Goal: Task Accomplishment & Management: Manage account settings

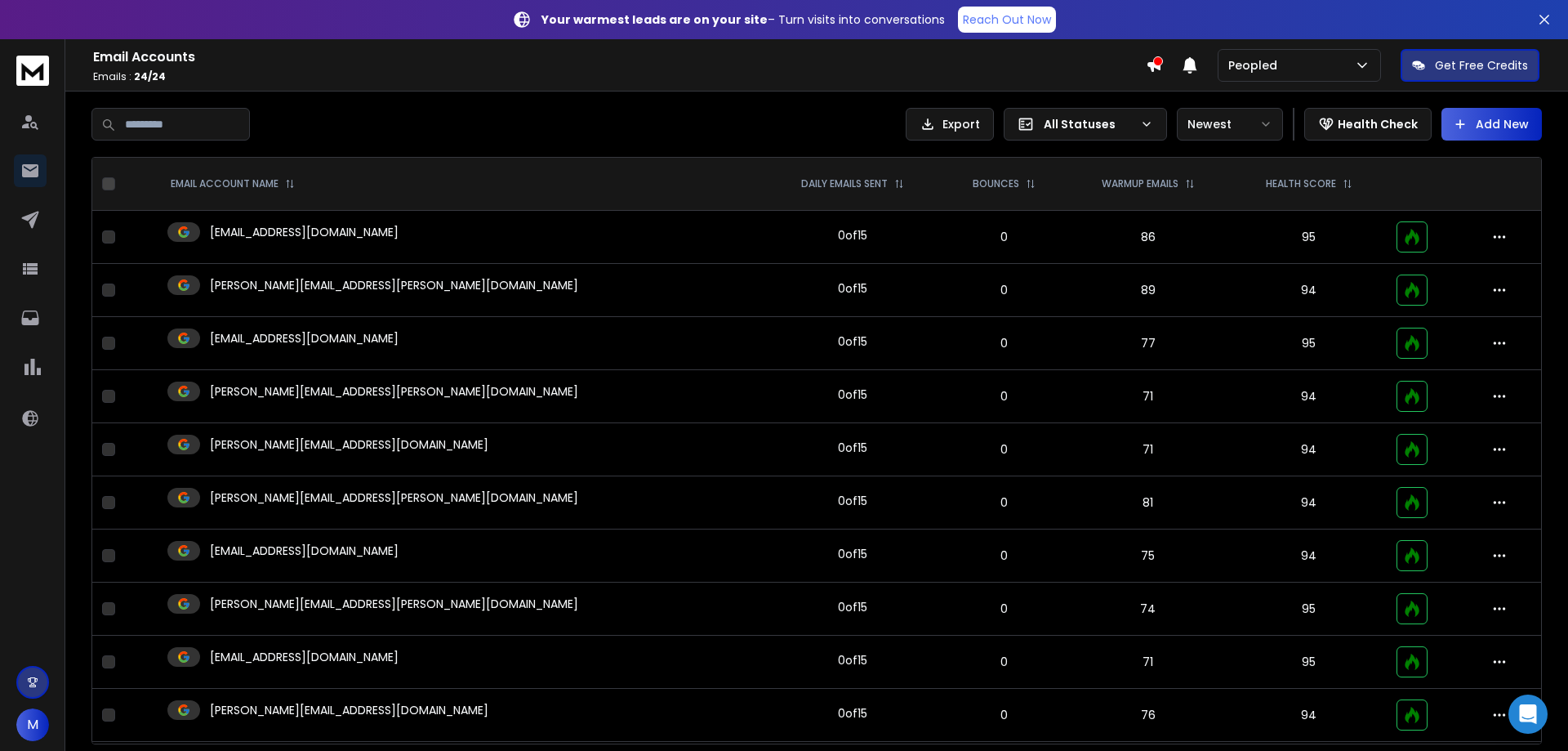
click at [1227, 120] on button "Newest" at bounding box center [1230, 124] width 106 height 33
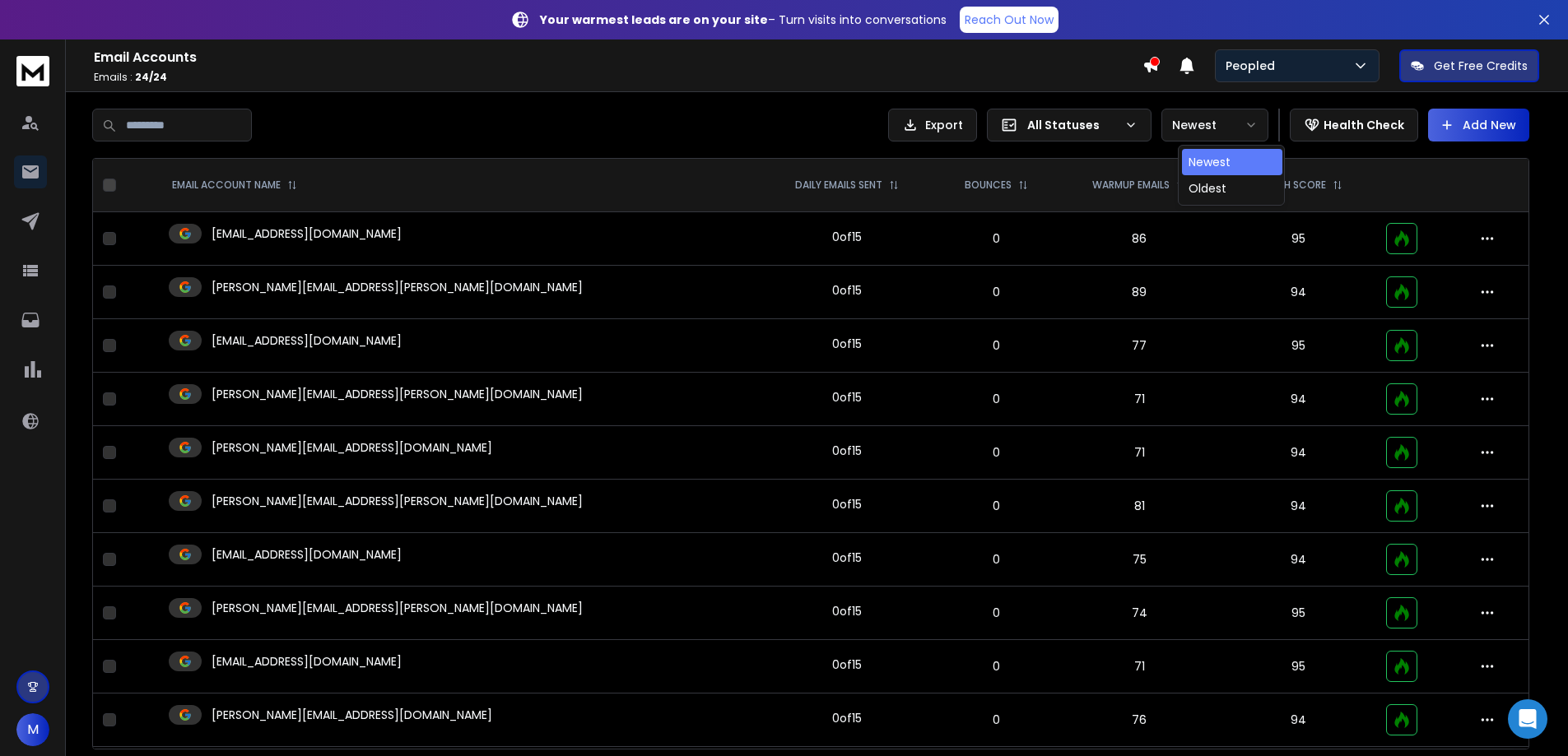
click at [1289, 68] on div "Peopled" at bounding box center [1297, 65] width 144 height 16
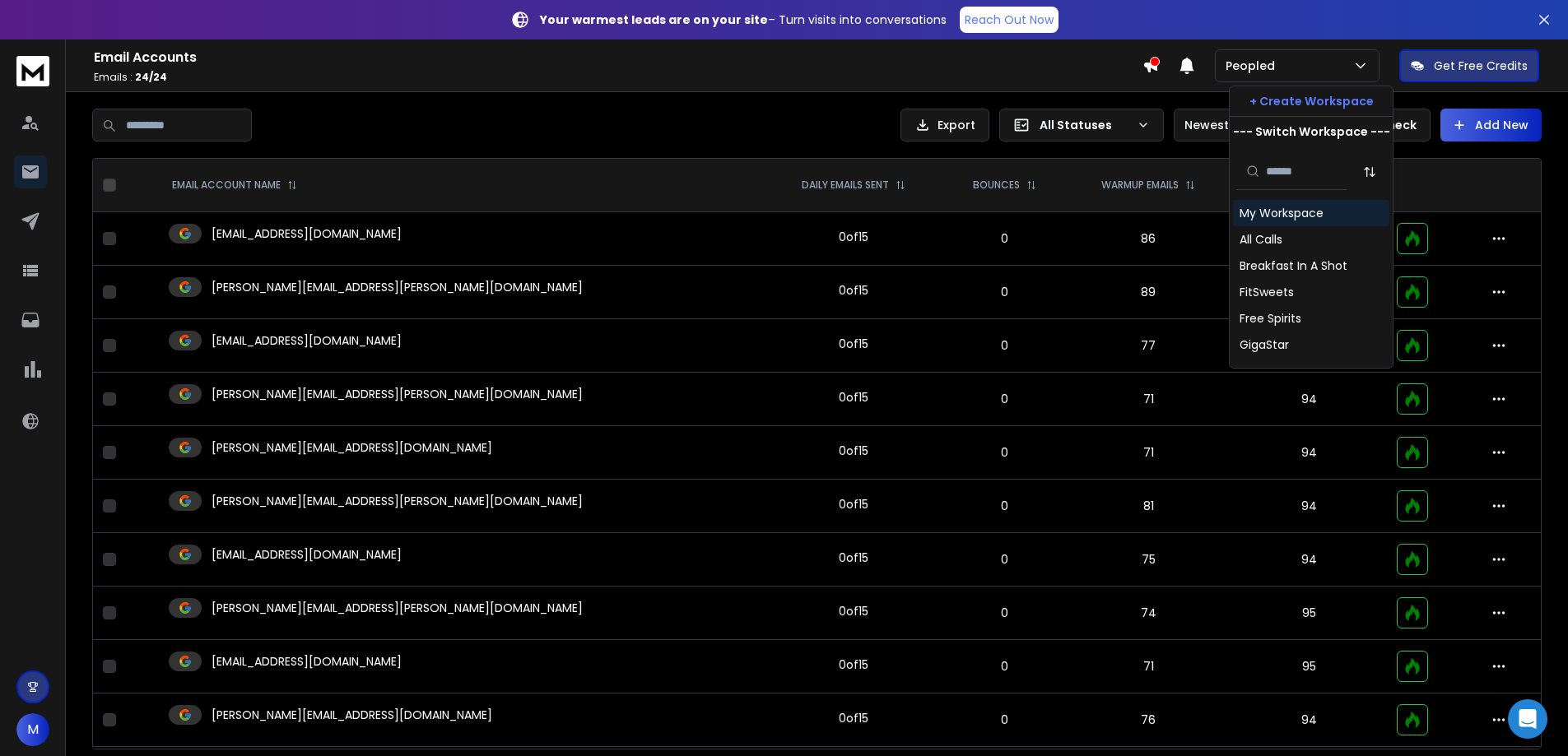
click at [823, 121] on div at bounding box center [492, 125] width 798 height 33
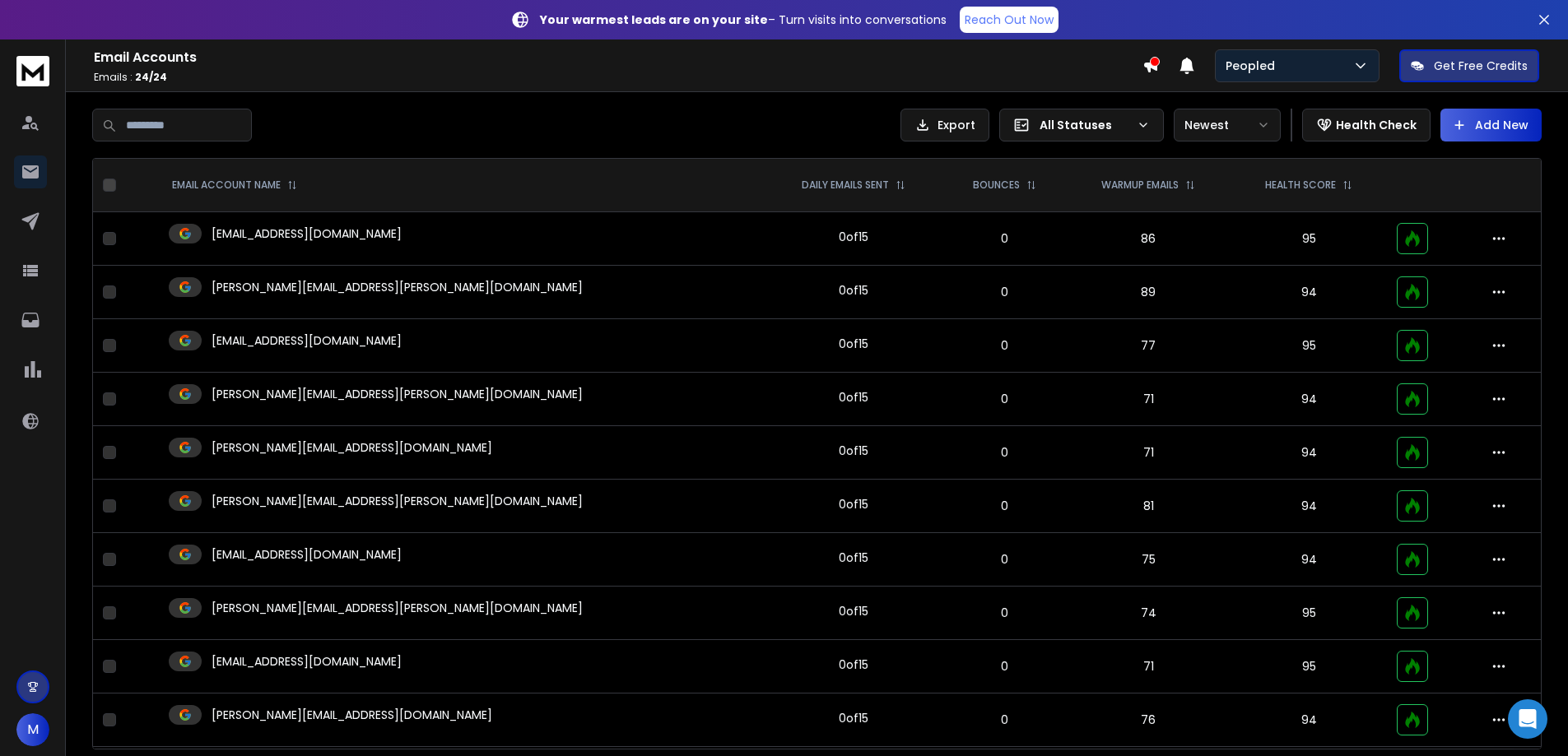
click at [1289, 65] on div "Peopled" at bounding box center [1297, 65] width 144 height 16
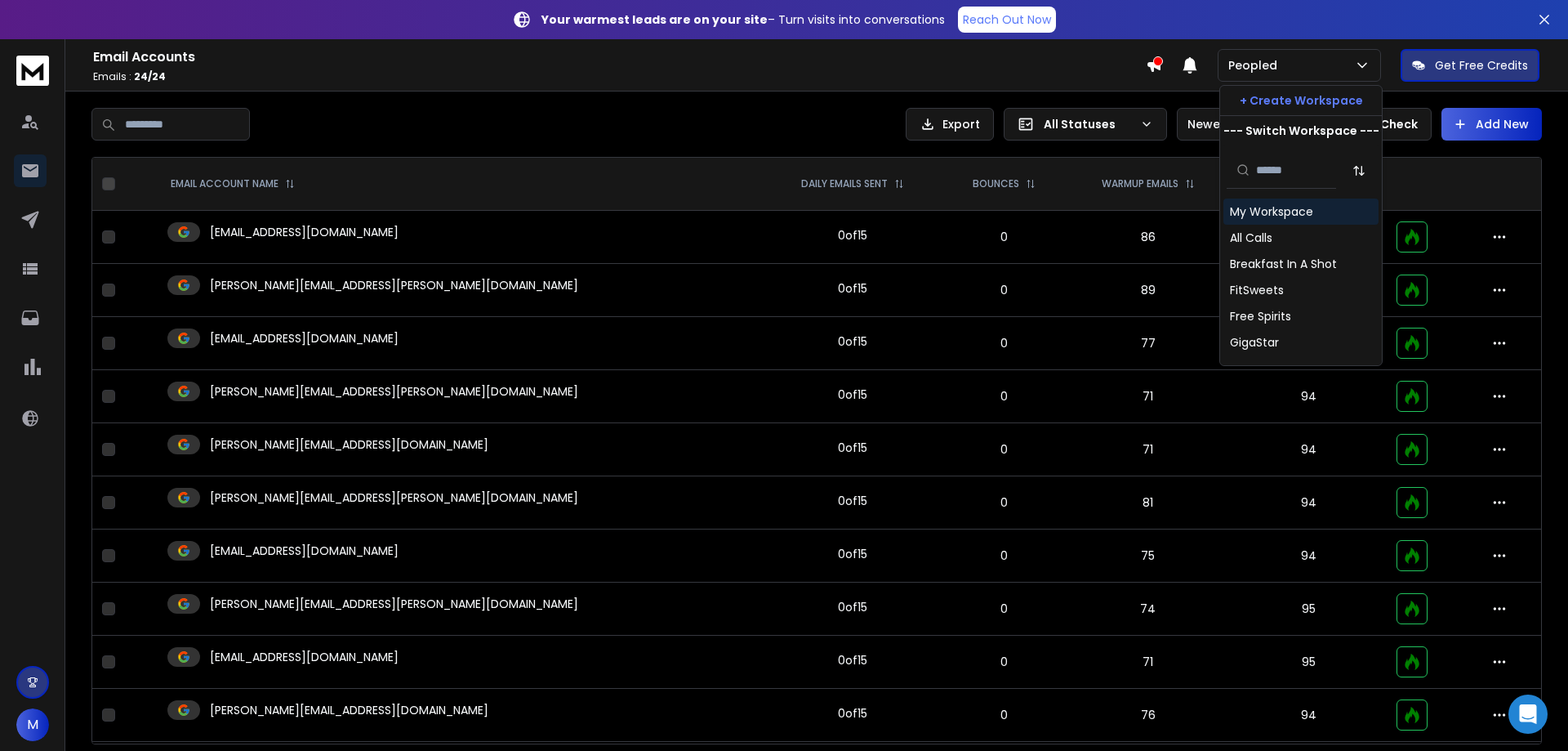
click at [1301, 94] on p "+ Create Workspace" at bounding box center [1302, 101] width 124 height 16
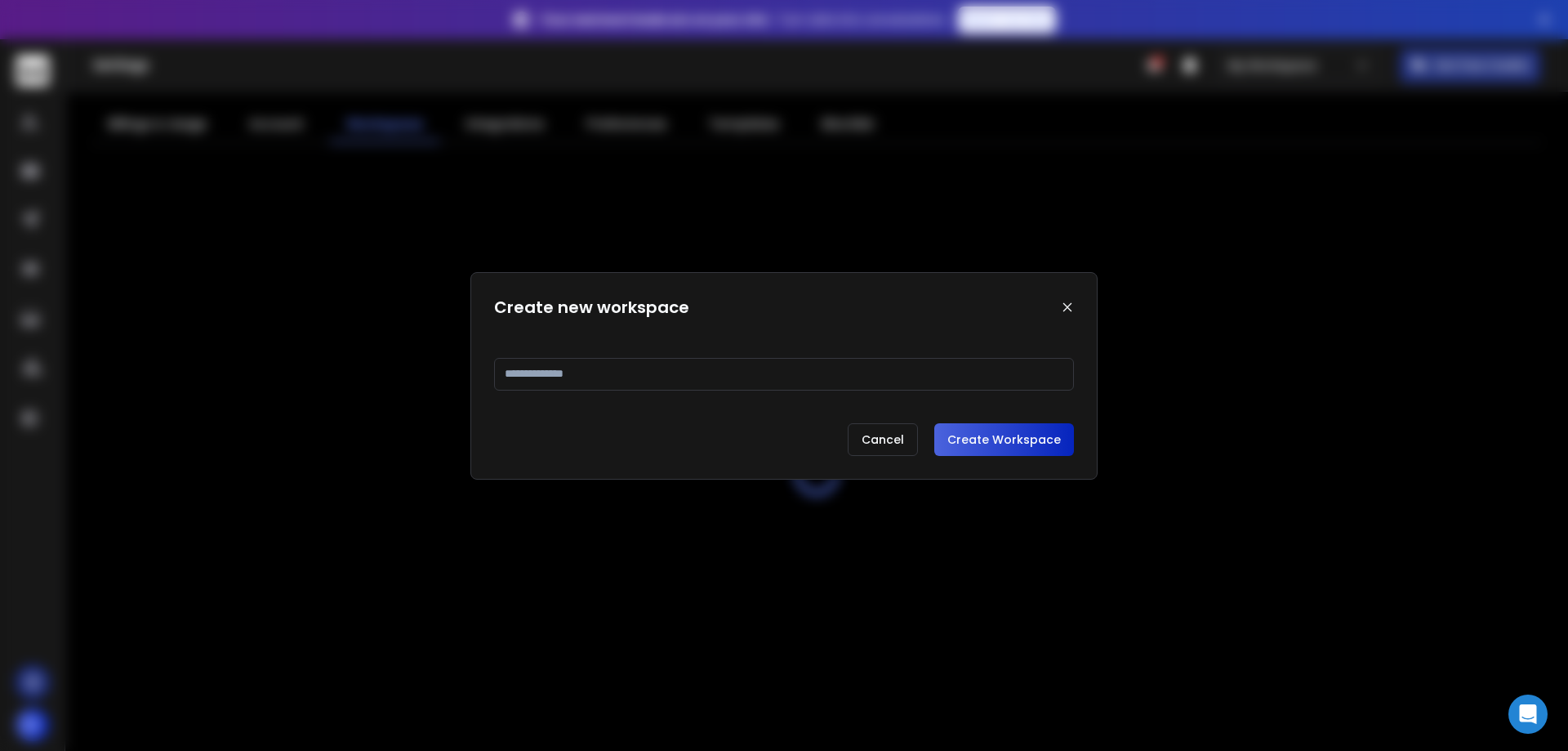
click at [687, 374] on input at bounding box center [784, 374] width 580 height 33
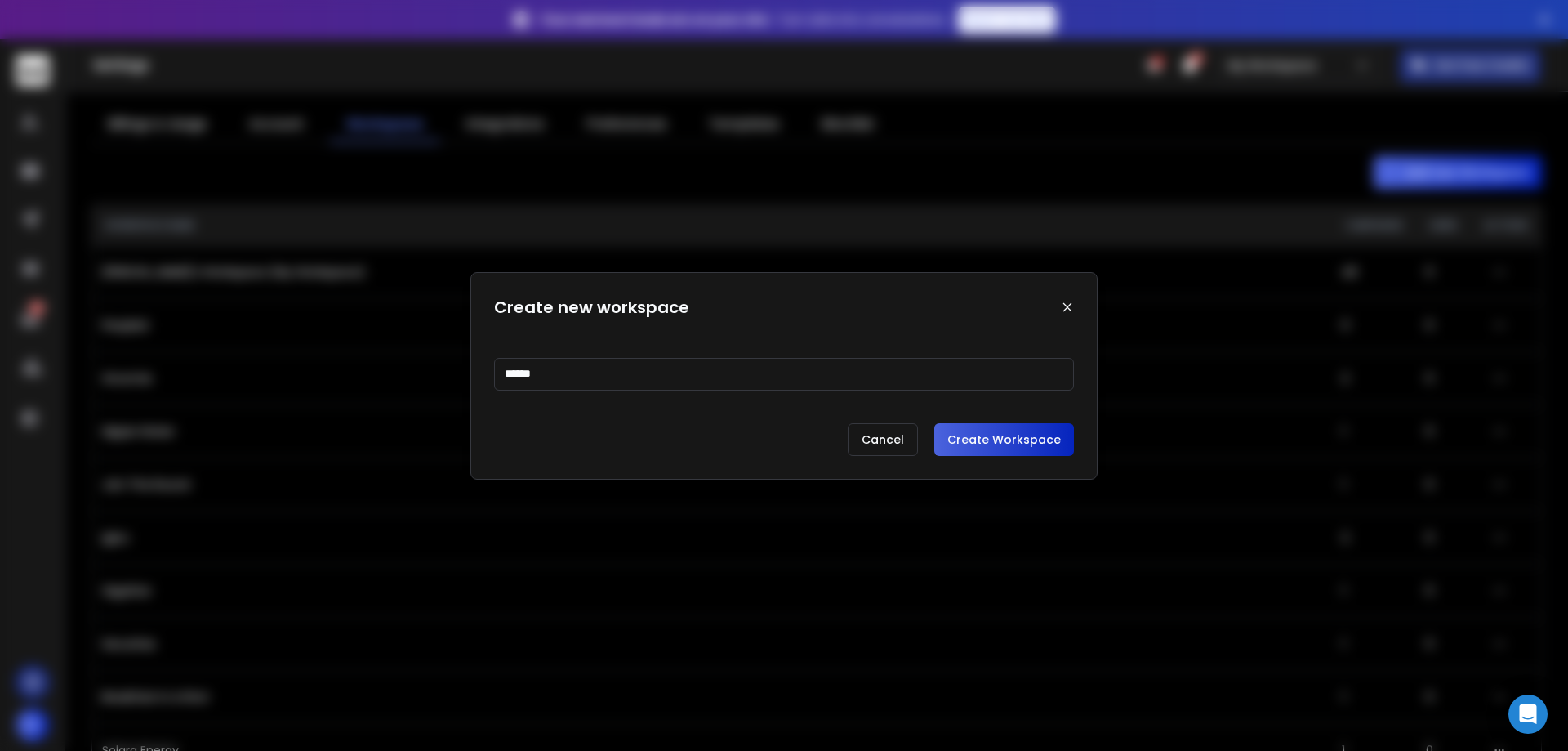
type input "******"
click at [971, 445] on button "Create Workspace" at bounding box center [1004, 439] width 140 height 33
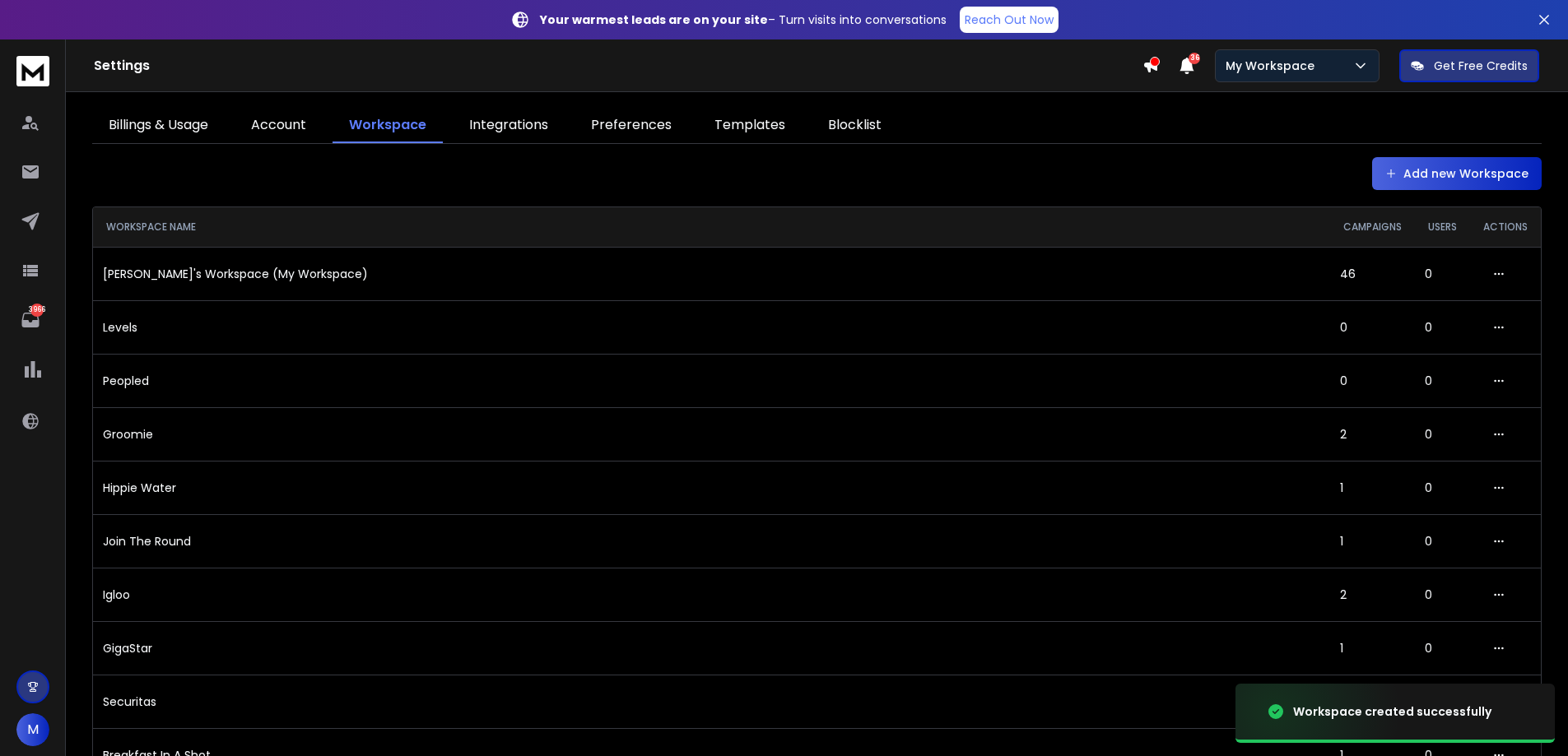
click at [1315, 67] on p "My Workspace" at bounding box center [1273, 65] width 95 height 16
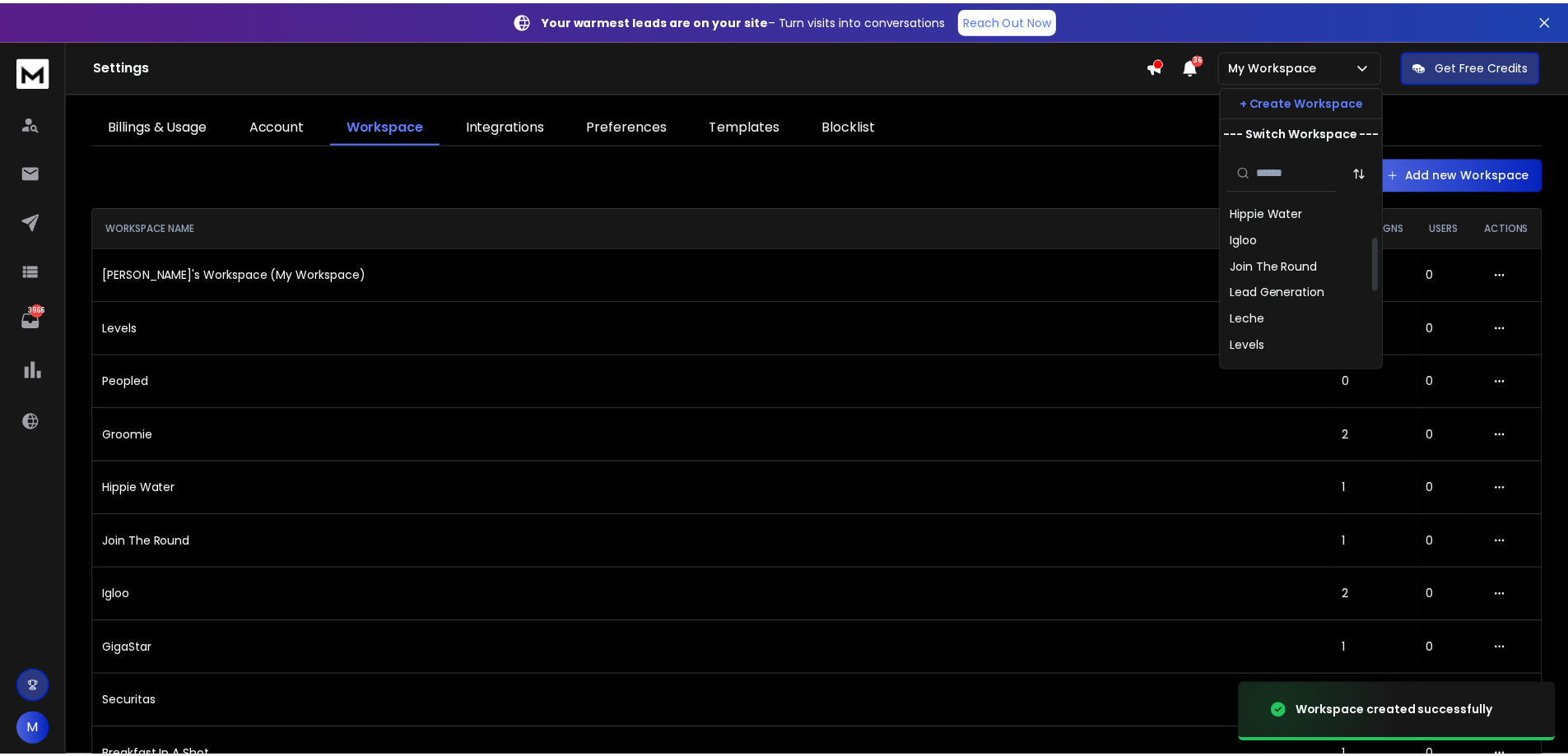
scroll to position [220, 0]
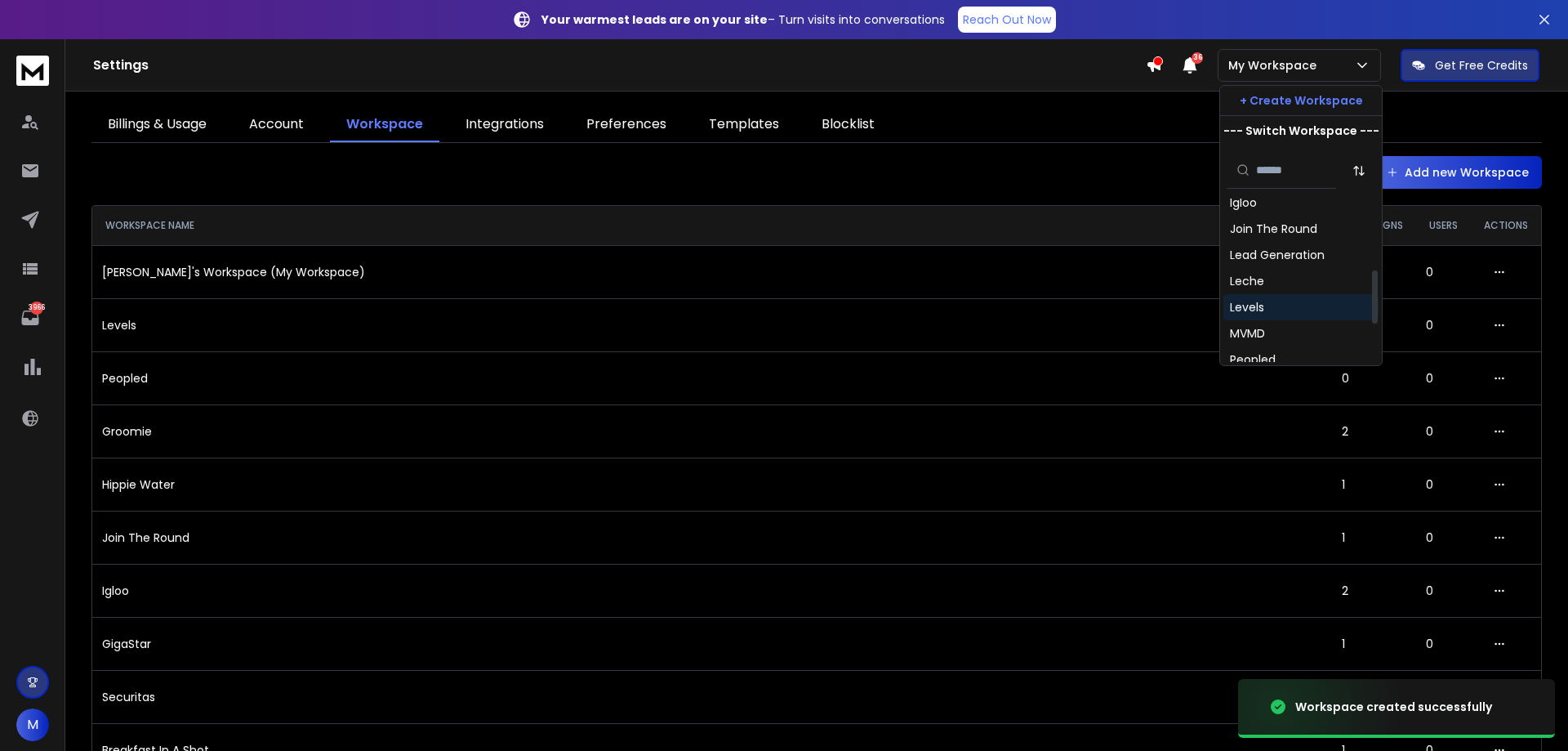
click at [1283, 310] on div "Levels" at bounding box center [1301, 306] width 155 height 26
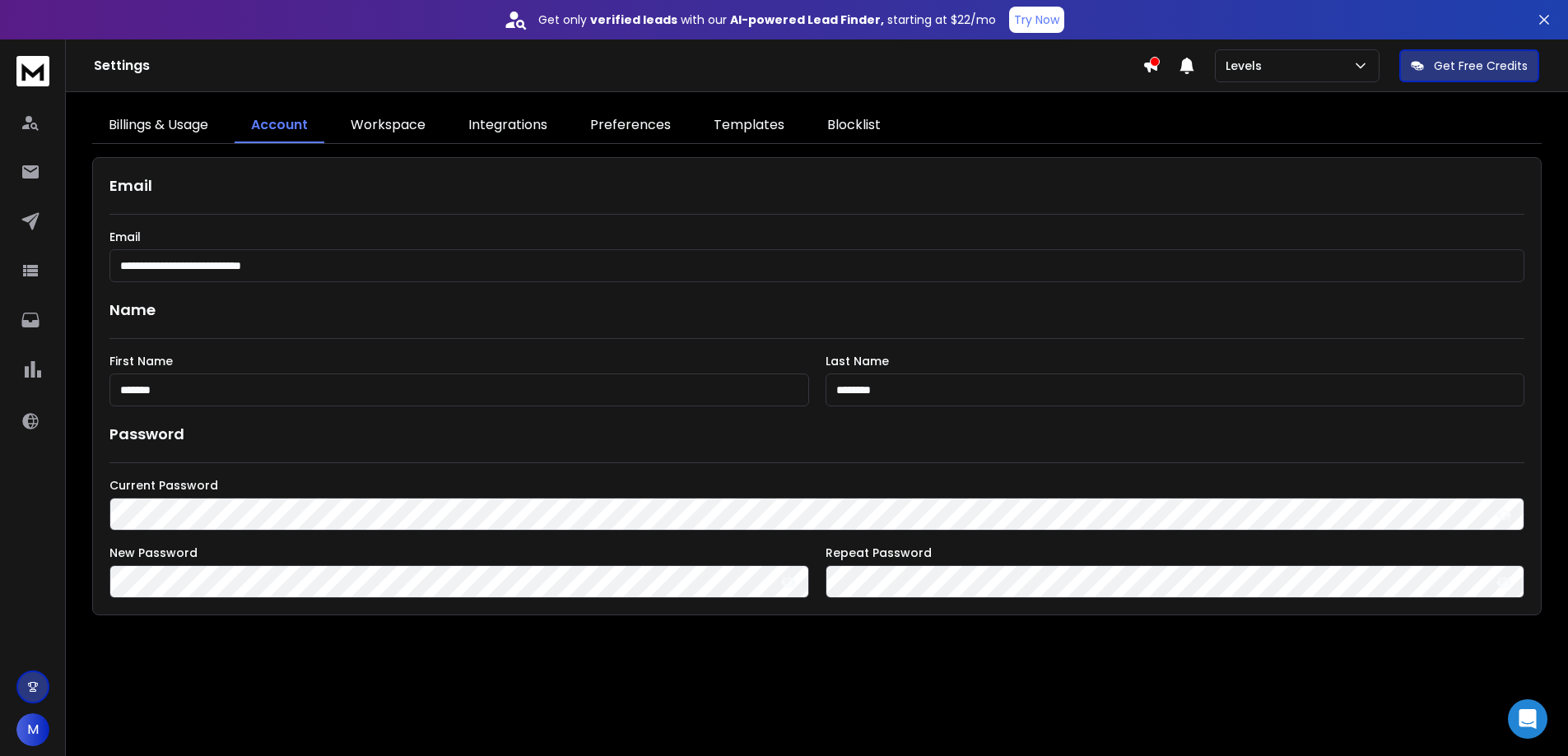
click at [389, 120] on link "Workspace" at bounding box center [388, 126] width 108 height 35
click at [381, 130] on link "Workspace" at bounding box center [388, 126] width 108 height 35
click at [509, 126] on link "Integrations" at bounding box center [508, 126] width 112 height 35
click at [185, 122] on link "Billings & Usage" at bounding box center [159, 126] width 133 height 35
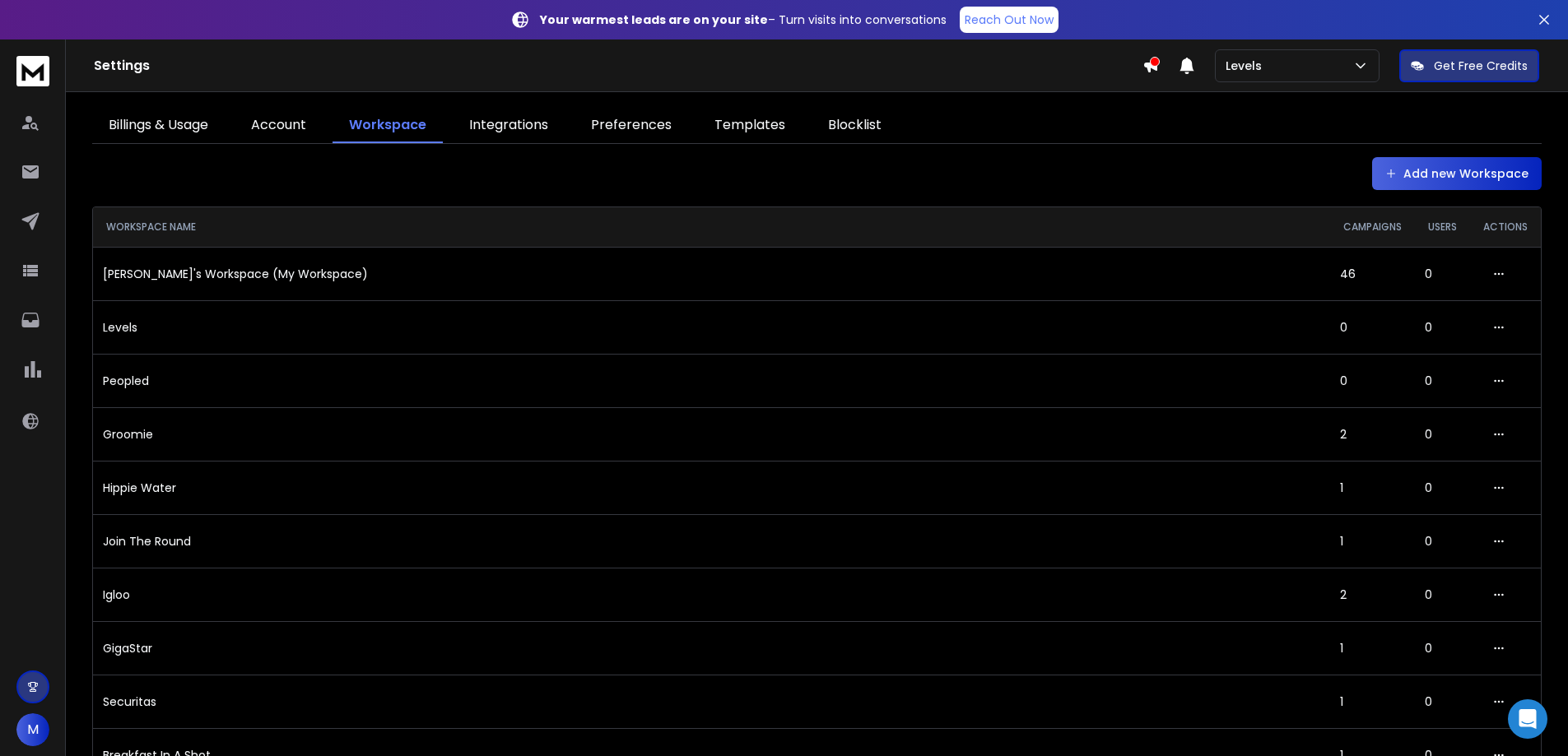
click at [280, 127] on link "Account" at bounding box center [278, 126] width 88 height 35
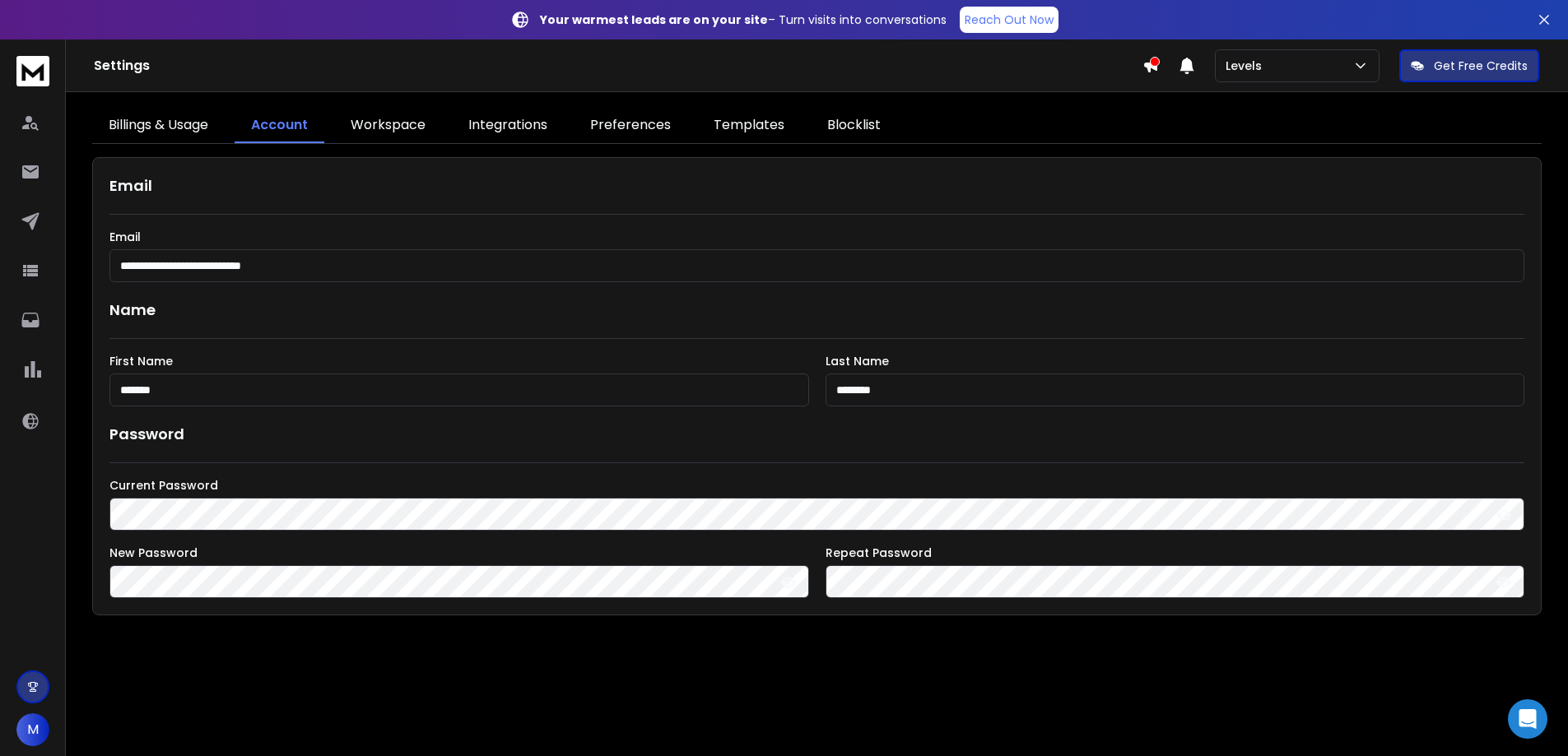
click at [377, 127] on link "Workspace" at bounding box center [388, 126] width 108 height 35
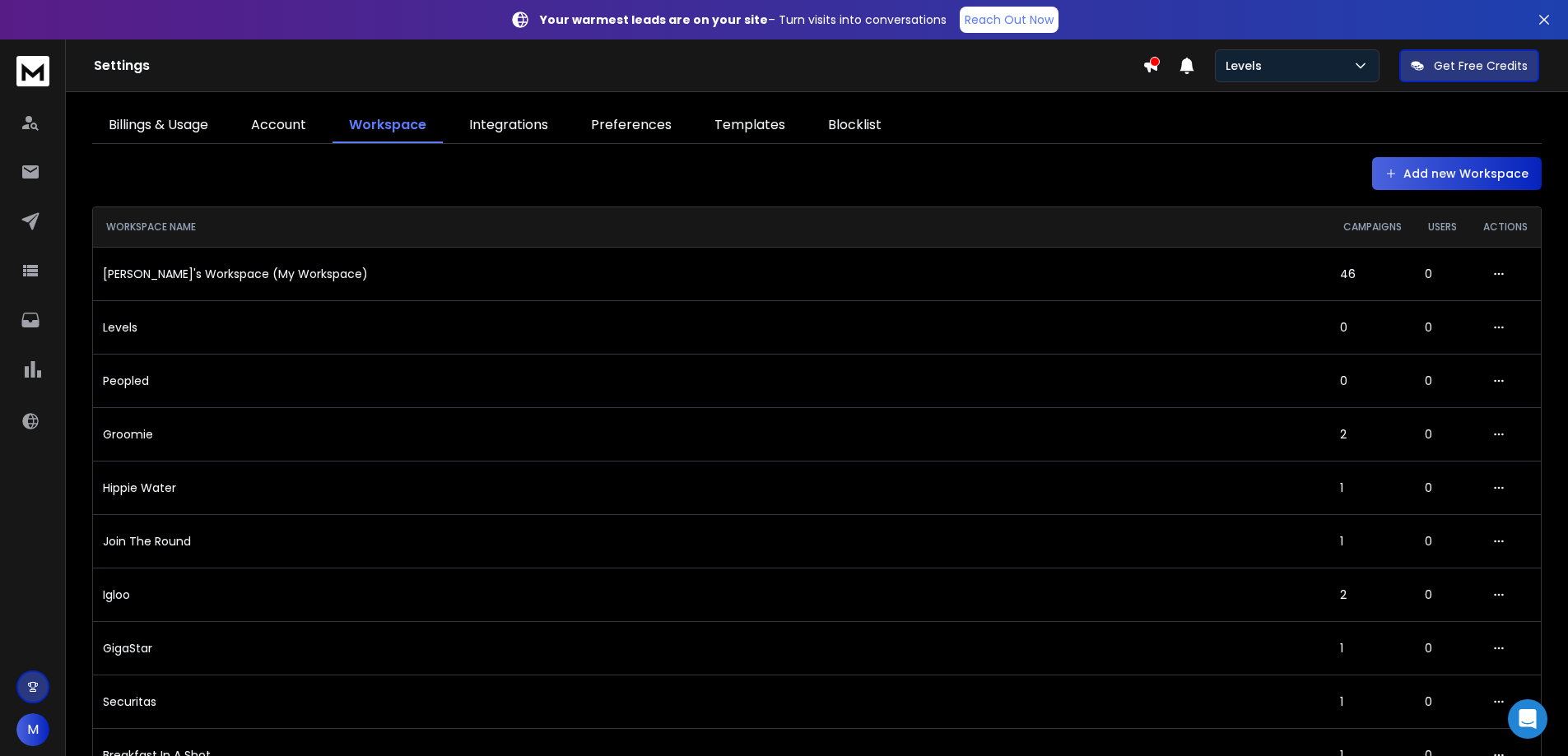
click at [1298, 66] on div "Levels" at bounding box center [1297, 65] width 144 height 16
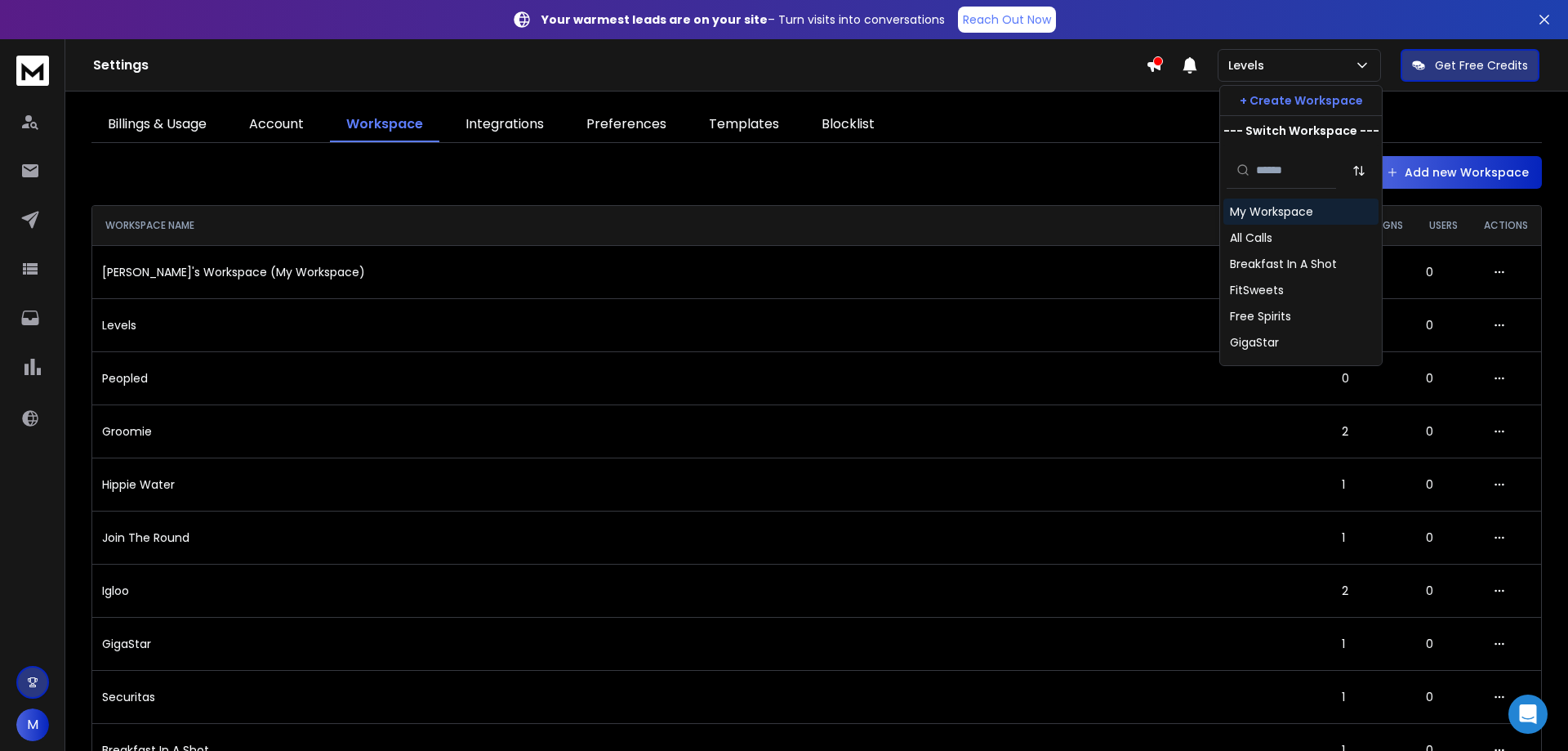
click at [1297, 104] on p "+ Create Workspace" at bounding box center [1302, 101] width 124 height 16
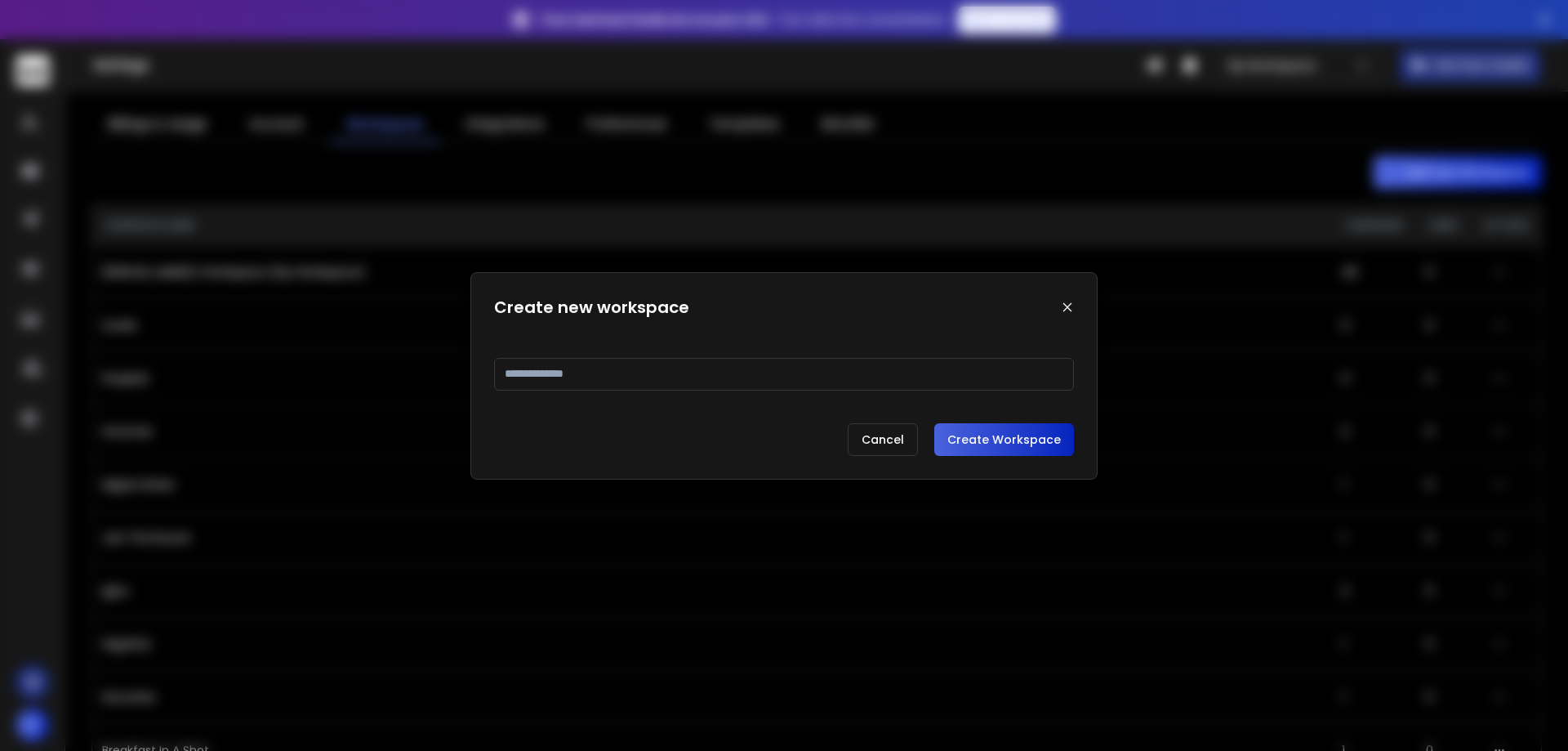
click at [761, 380] on input at bounding box center [784, 374] width 580 height 33
type input "*****"
click at [1014, 449] on button "Create Workspace" at bounding box center [1004, 439] width 140 height 33
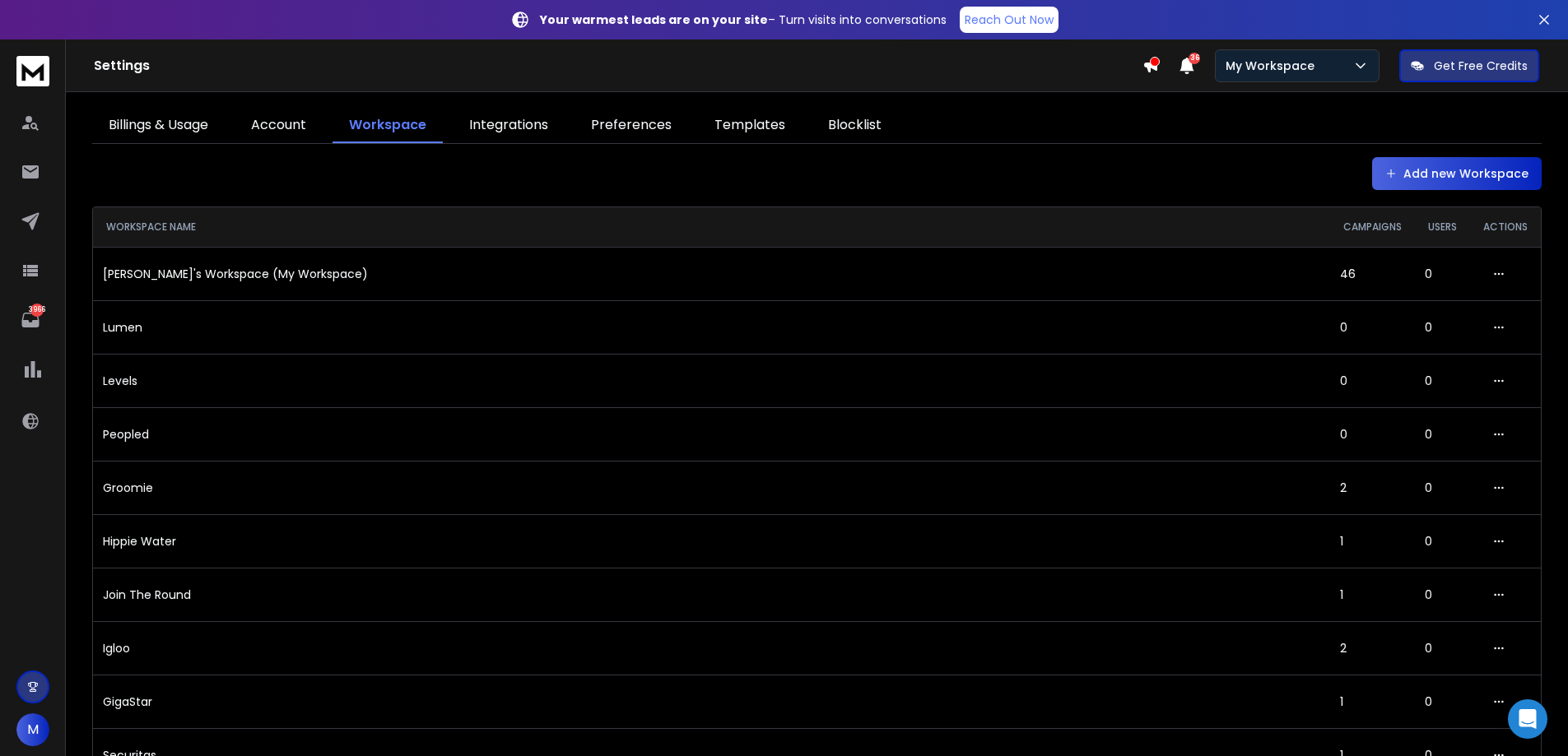
click at [1294, 64] on p "My Workspace" at bounding box center [1273, 65] width 95 height 16
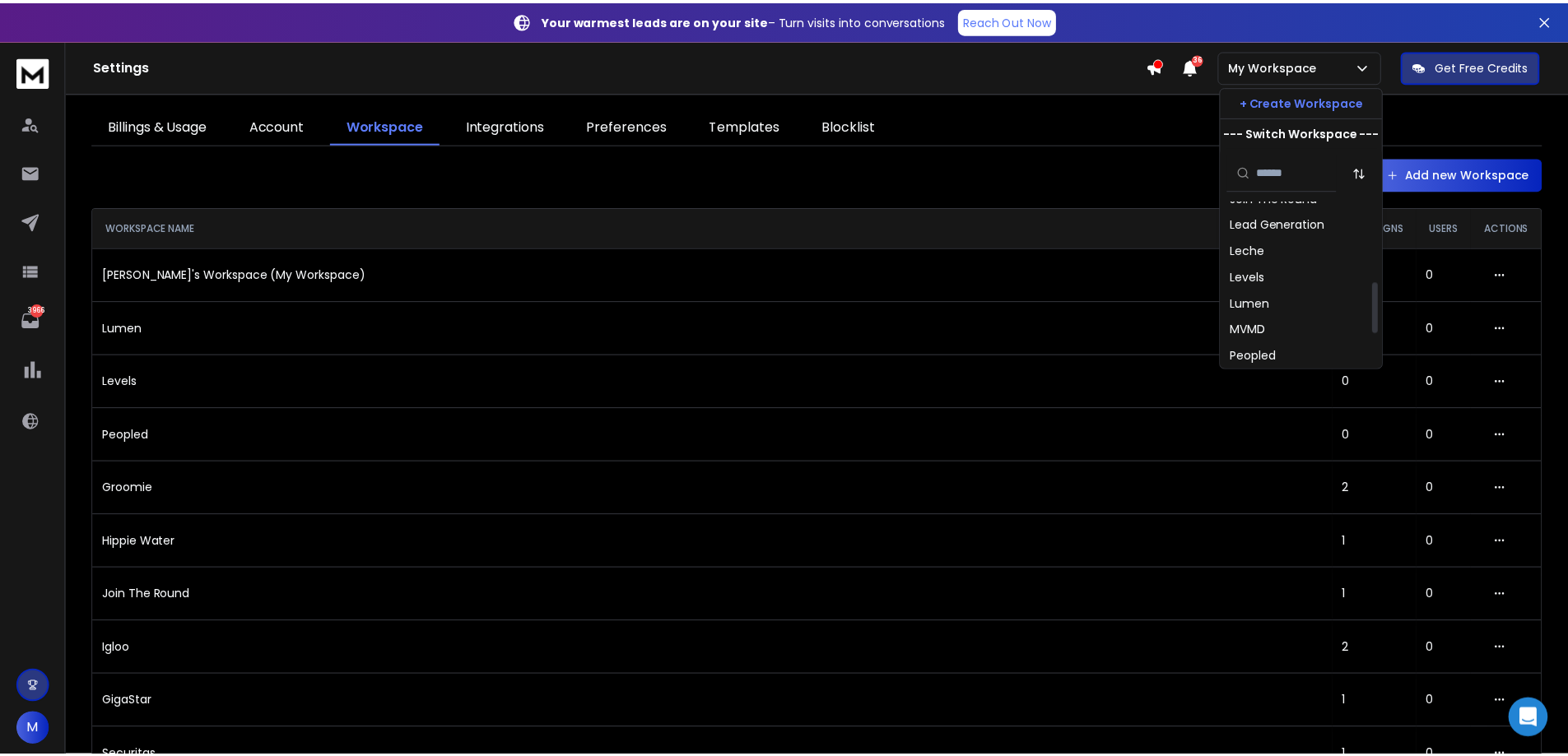
scroll to position [264, 0]
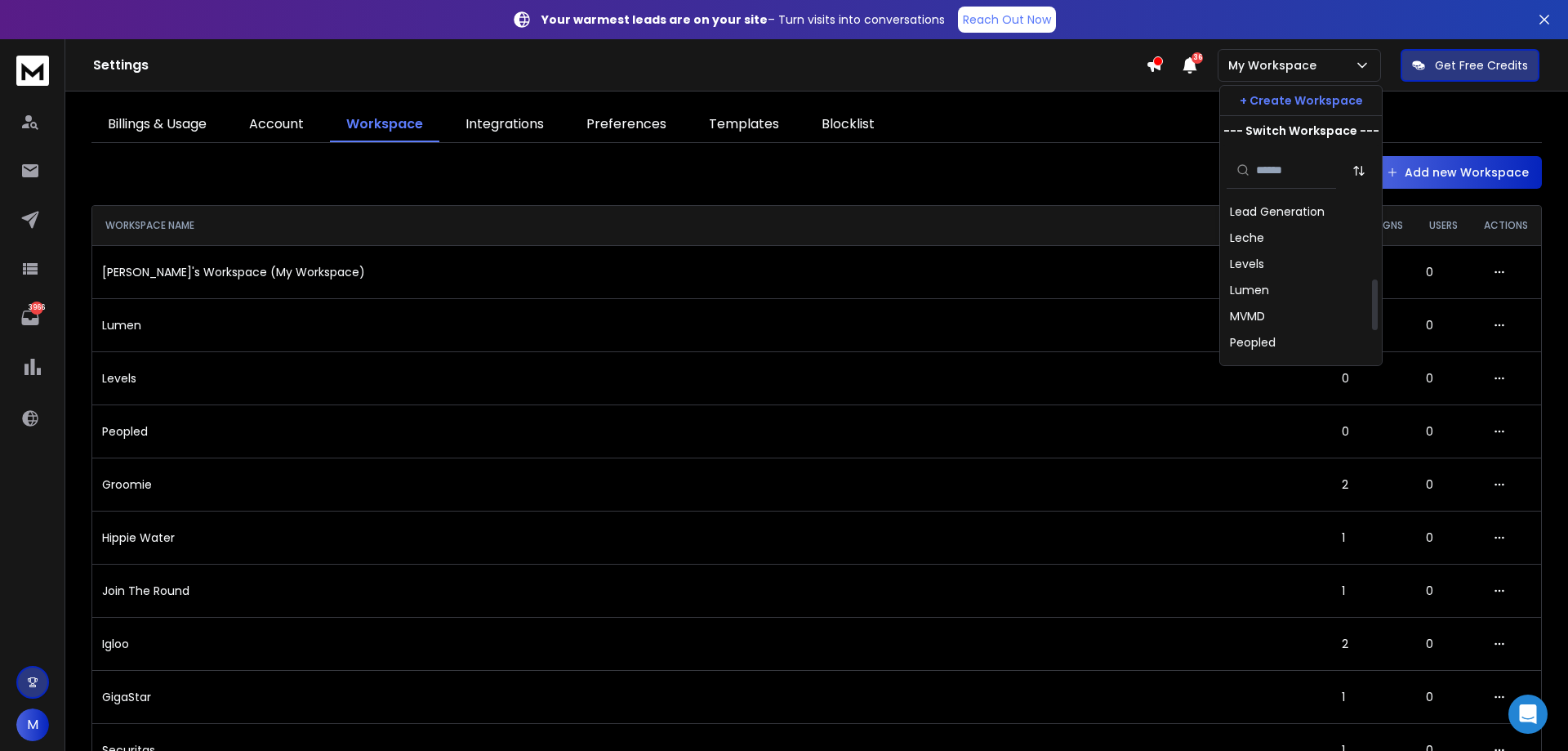
drag, startPoint x: 1375, startPoint y: 245, endPoint x: 1386, endPoint y: 292, distance: 48.3
click at [1378, 292] on div at bounding box center [1375, 305] width 5 height 51
click at [1291, 268] on div "Levels" at bounding box center [1301, 264] width 155 height 26
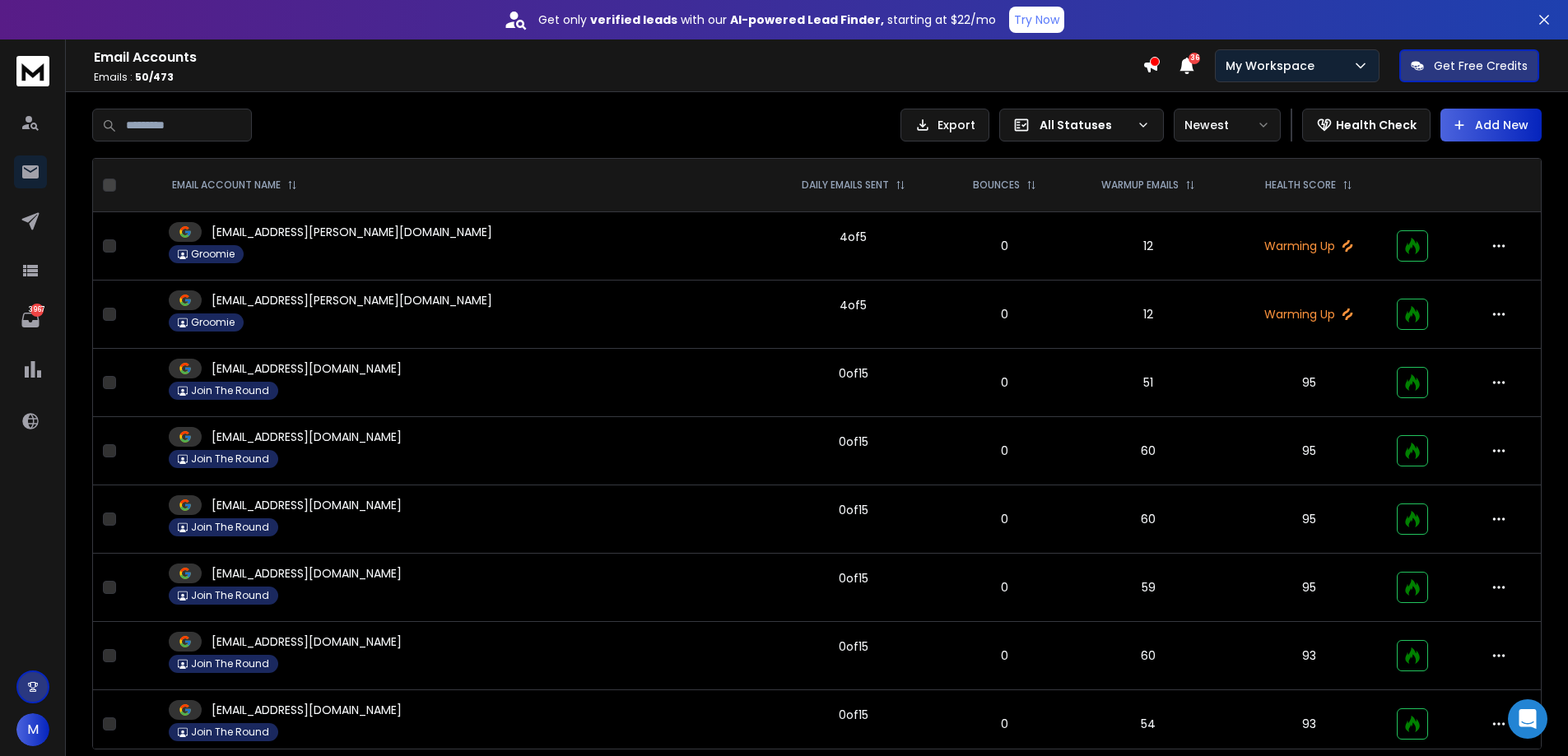
click at [1254, 74] on button "My Workspace" at bounding box center [1296, 65] width 164 height 33
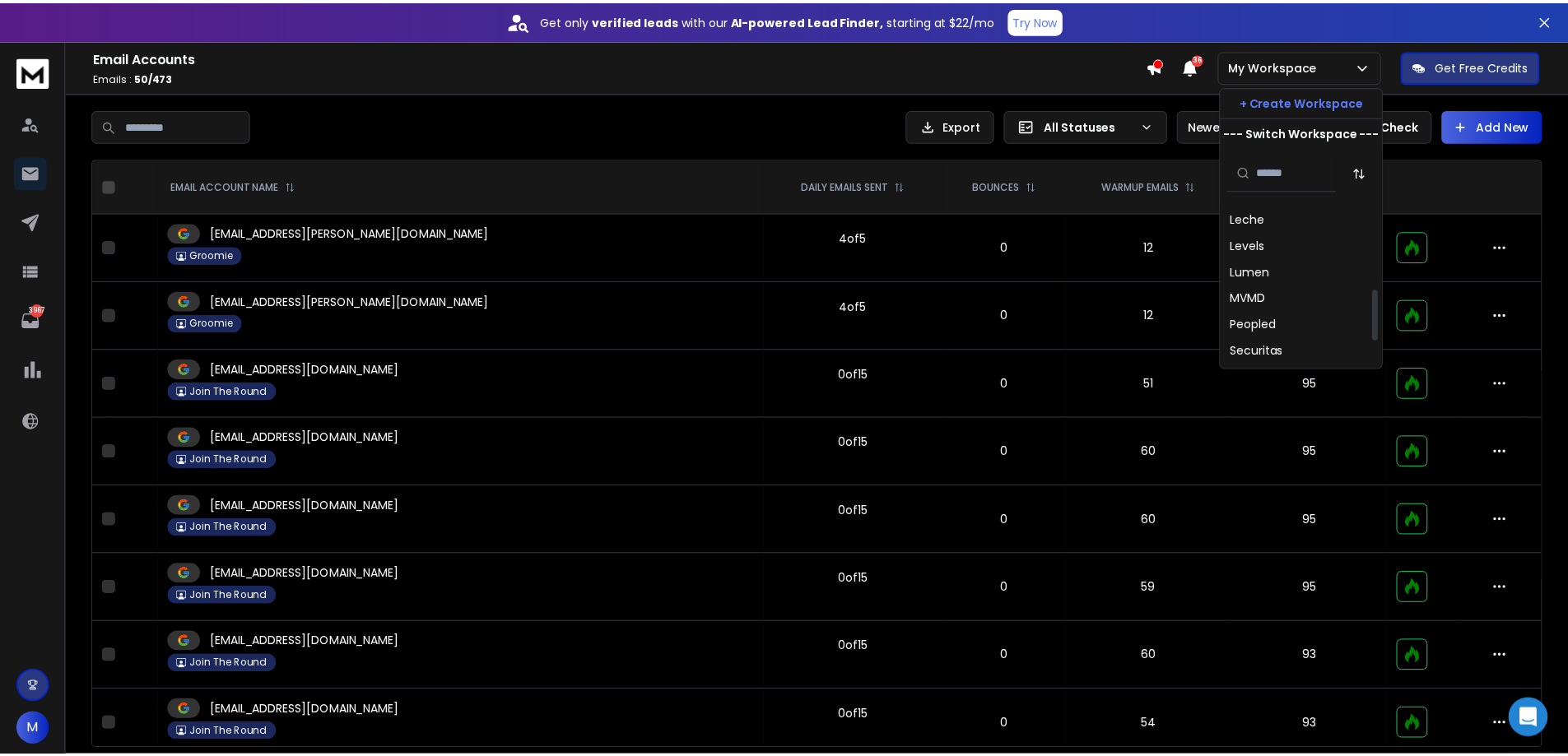
scroll to position [253, 0]
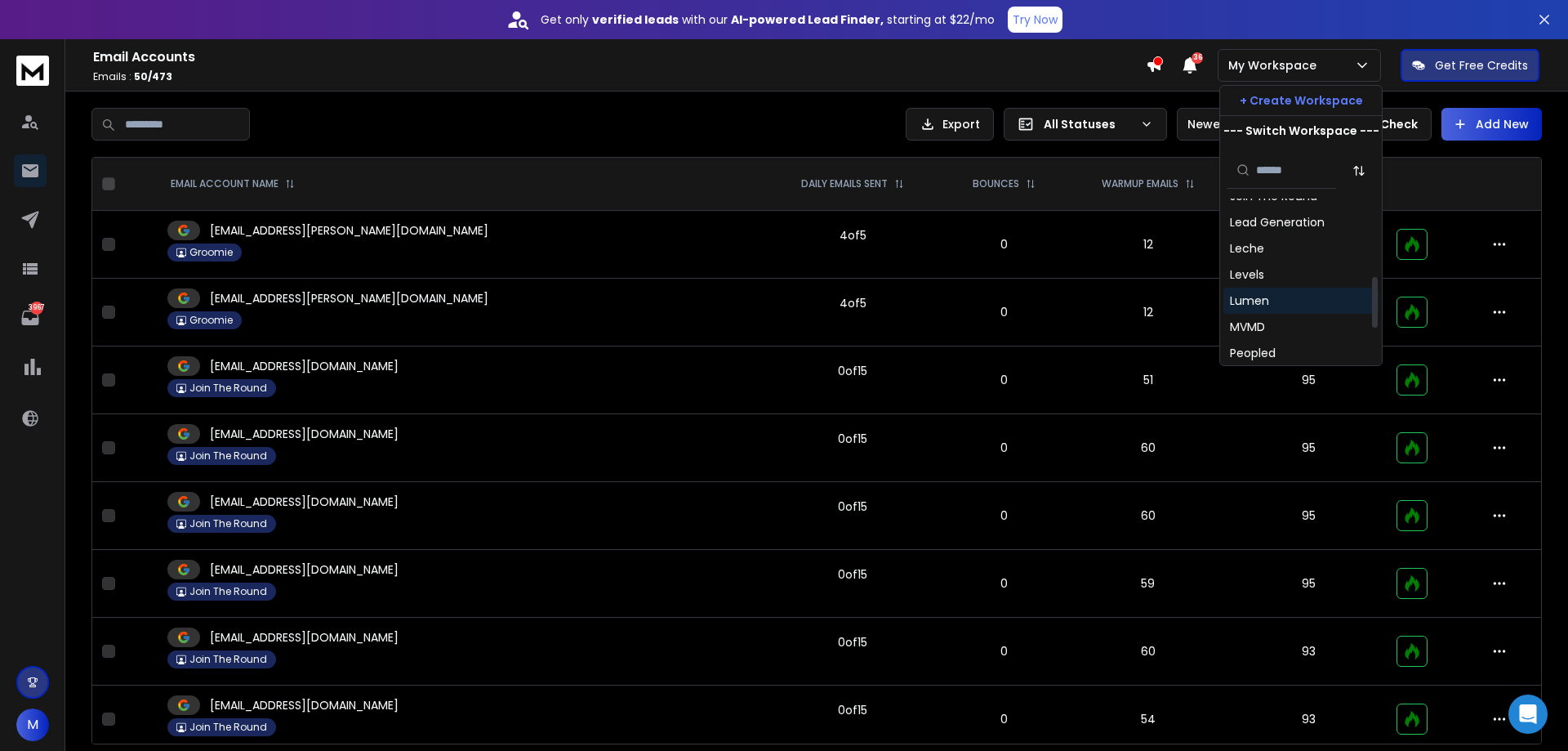
click at [1296, 304] on div "Lumen" at bounding box center [1301, 300] width 155 height 26
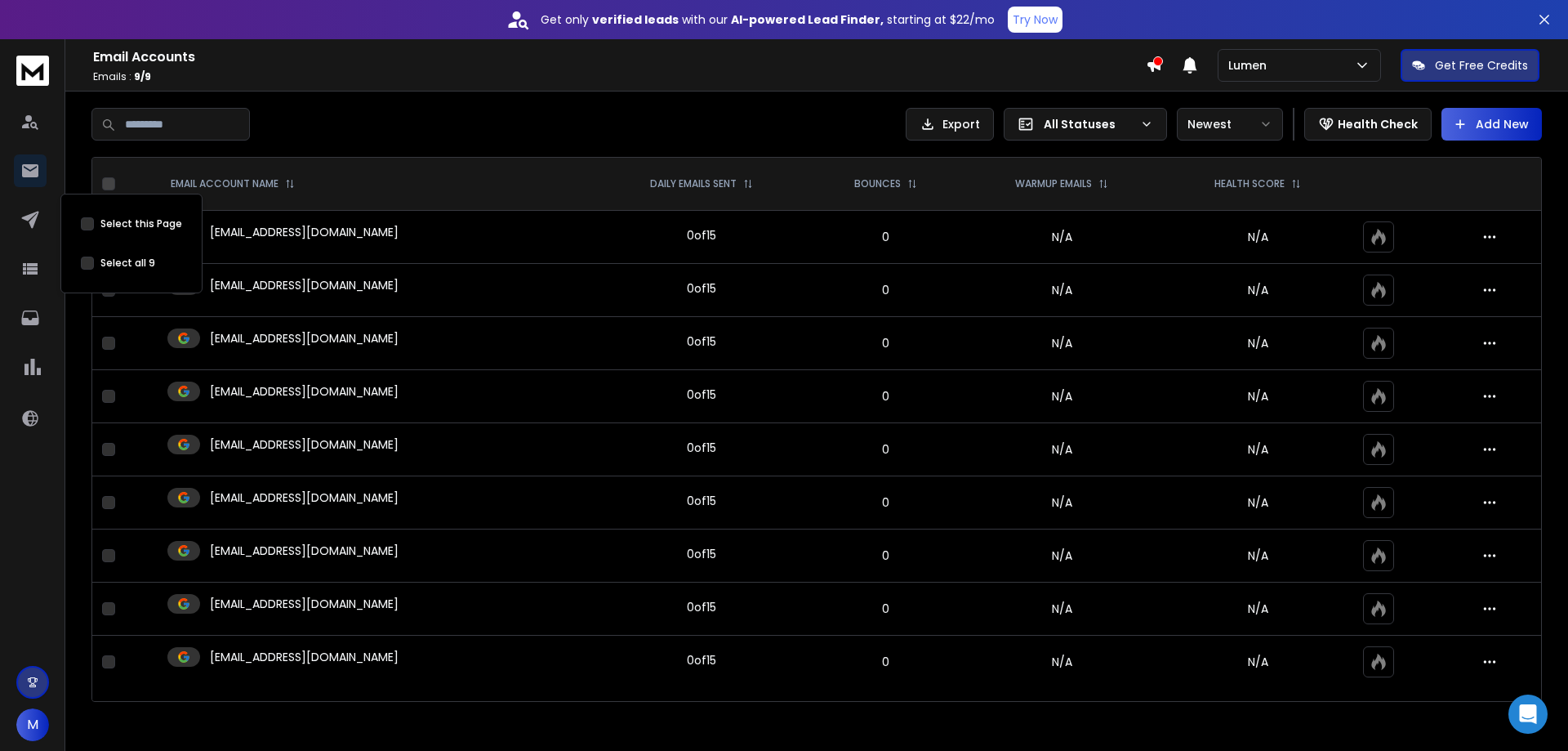
click at [110, 182] on button "Select this Page" at bounding box center [109, 184] width 13 height 13
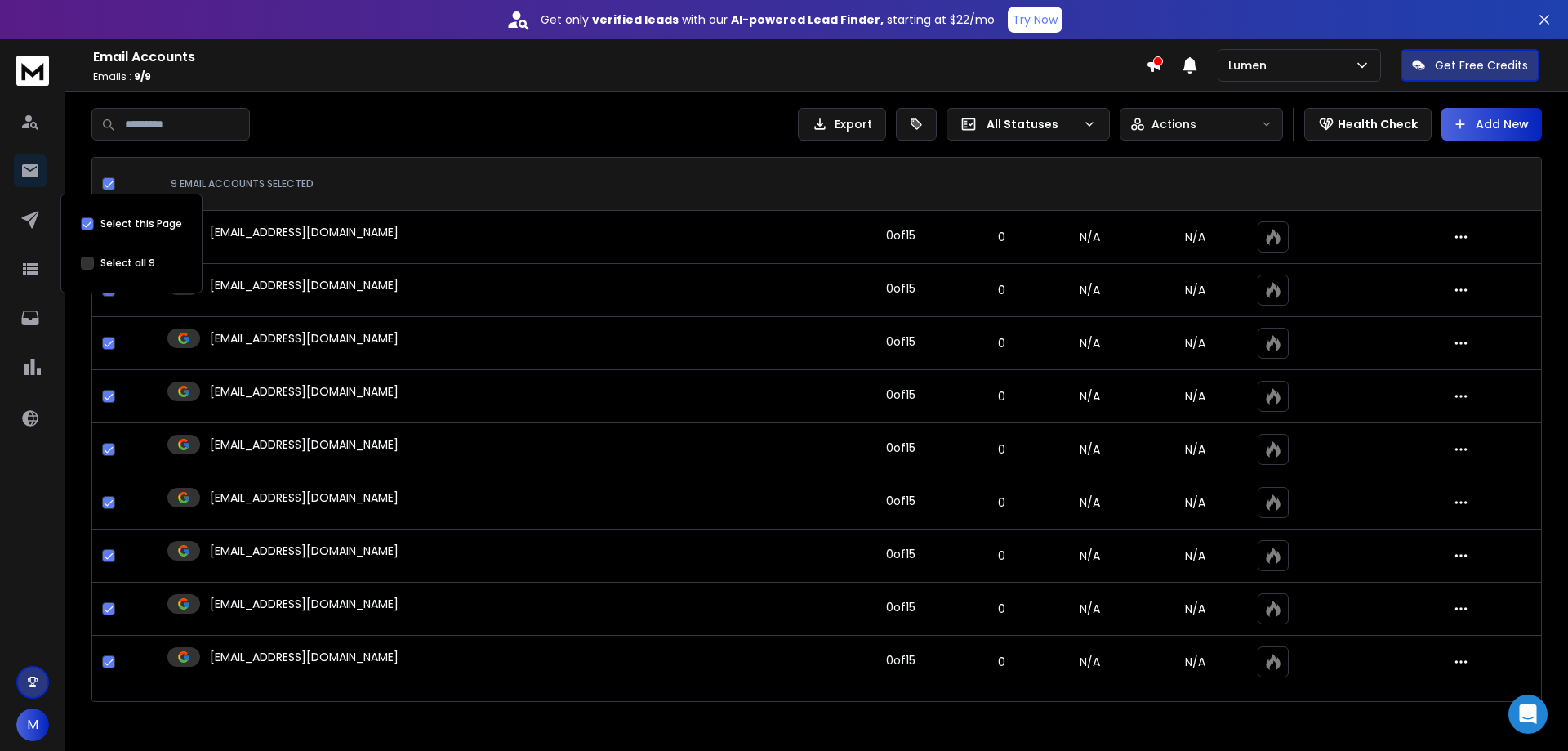
click at [110, 182] on button "Select this Page" at bounding box center [109, 184] width 13 height 13
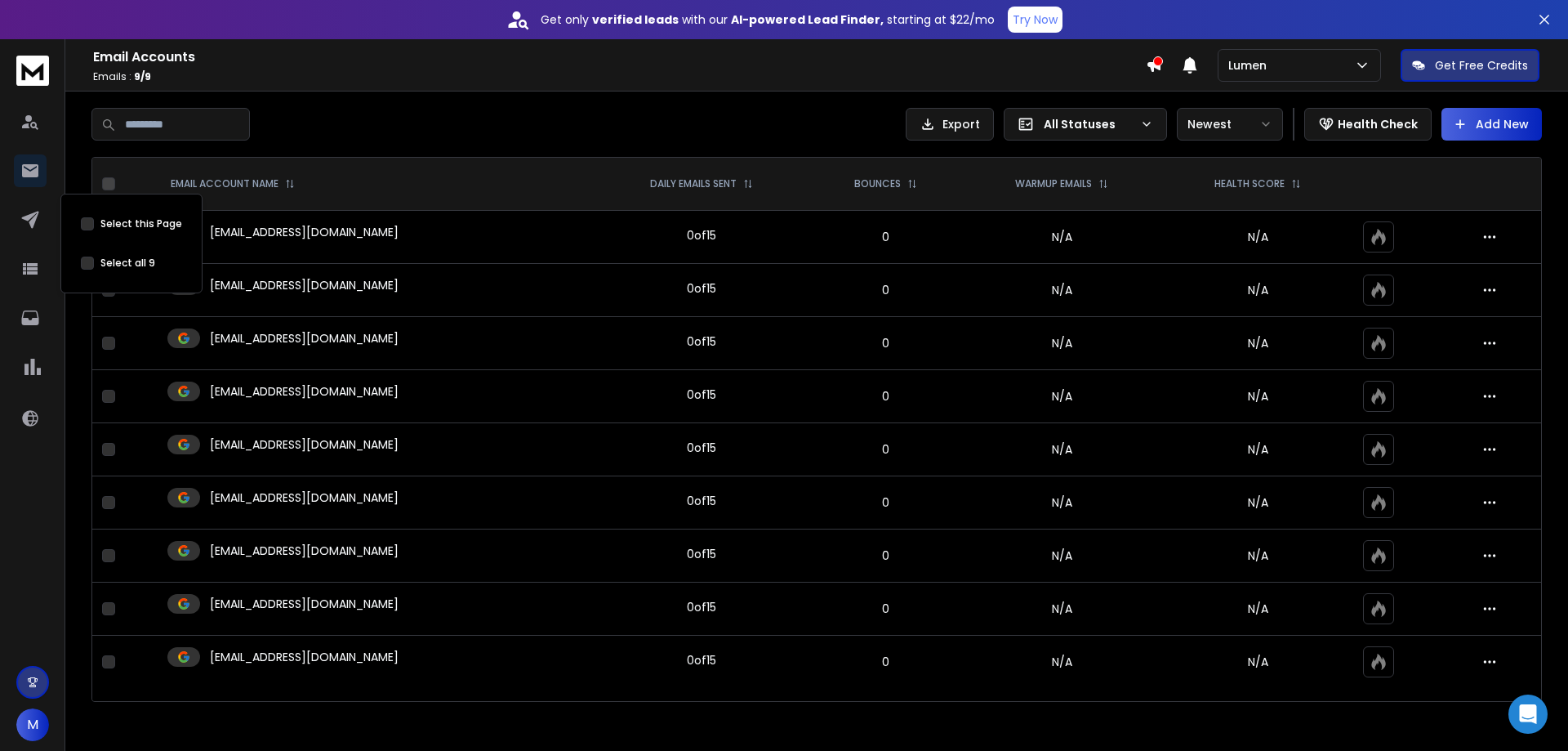
click at [467, 112] on div at bounding box center [494, 124] width 805 height 33
drag, startPoint x: 106, startPoint y: 185, endPoint x: 143, endPoint y: 185, distance: 37.0
click at [106, 185] on button "Select this Page" at bounding box center [109, 184] width 13 height 13
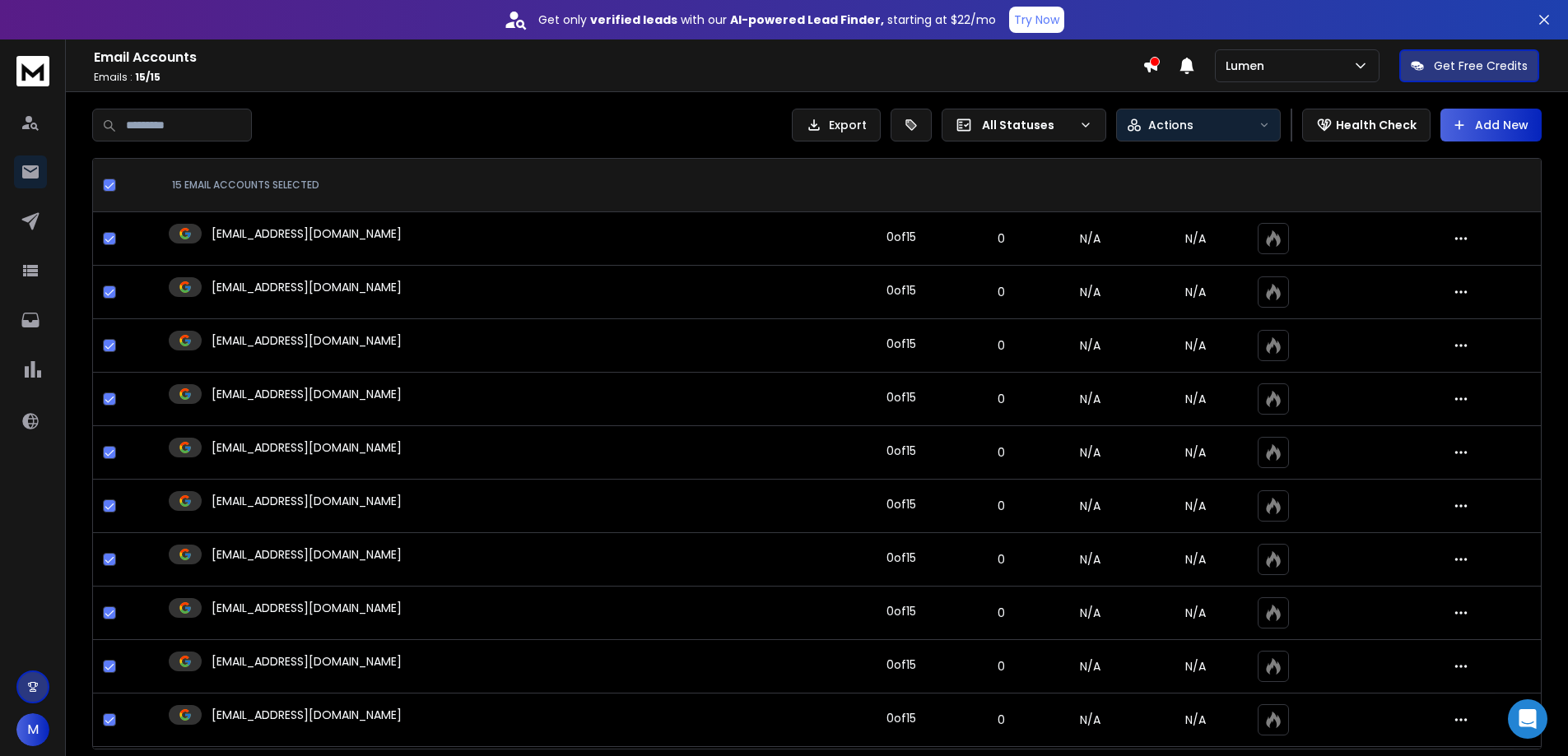
click at [1191, 121] on p "Actions" at bounding box center [1171, 125] width 45 height 16
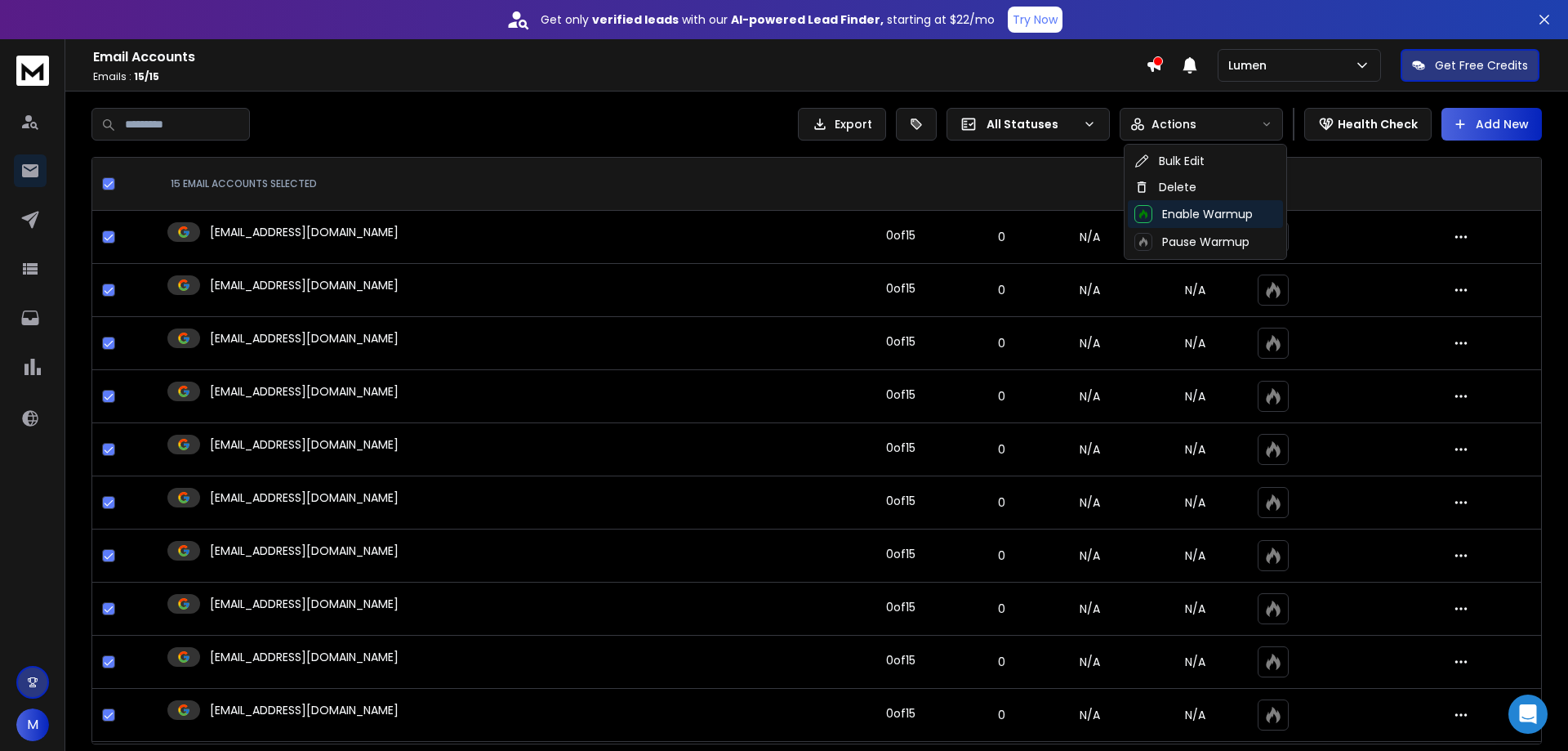
click at [1214, 212] on div "Enable Warmup" at bounding box center [1193, 214] width 118 height 18
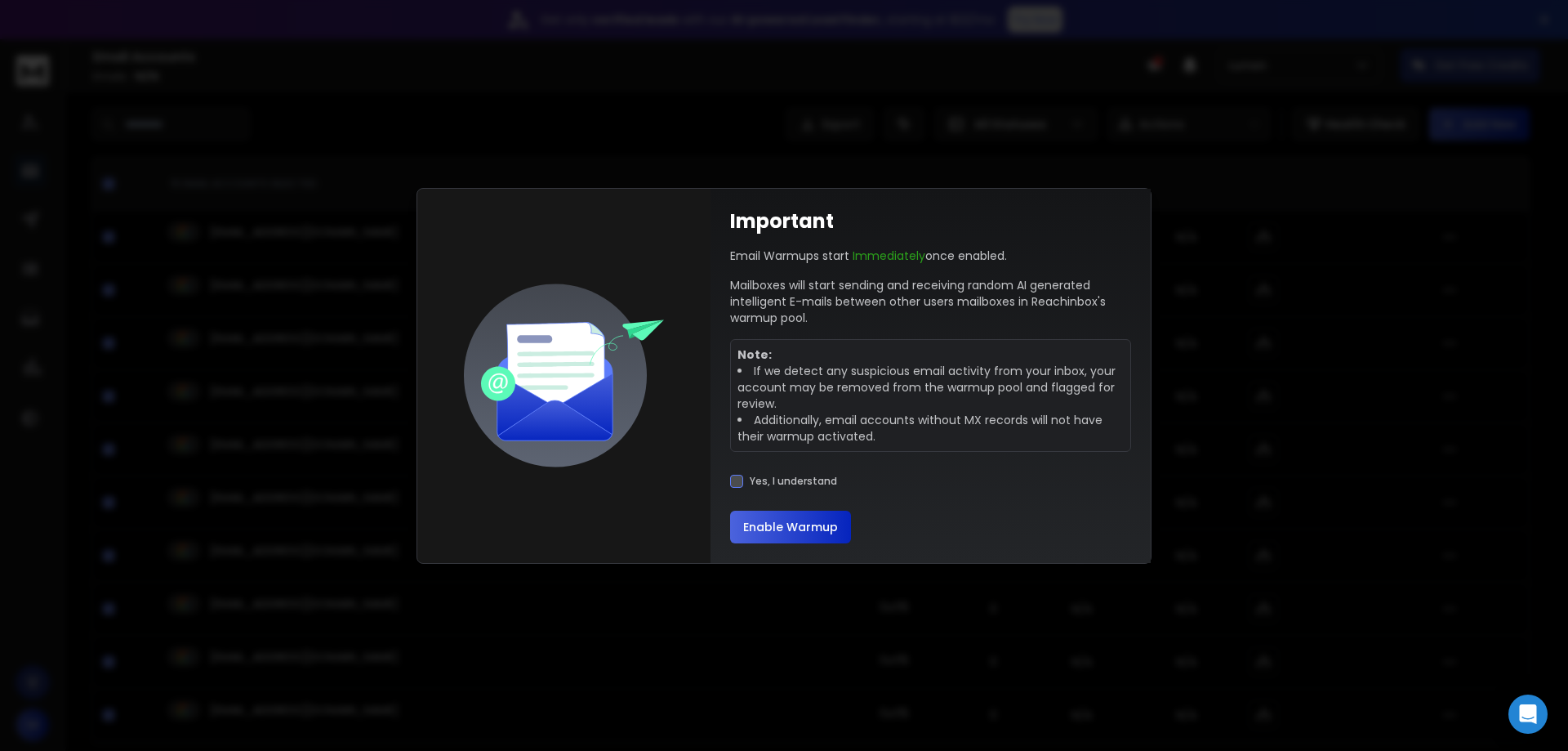
click at [738, 482] on button "Yes, I understand" at bounding box center [736, 481] width 13 height 13
click at [751, 526] on button "Enable Warmup" at bounding box center [791, 527] width 121 height 33
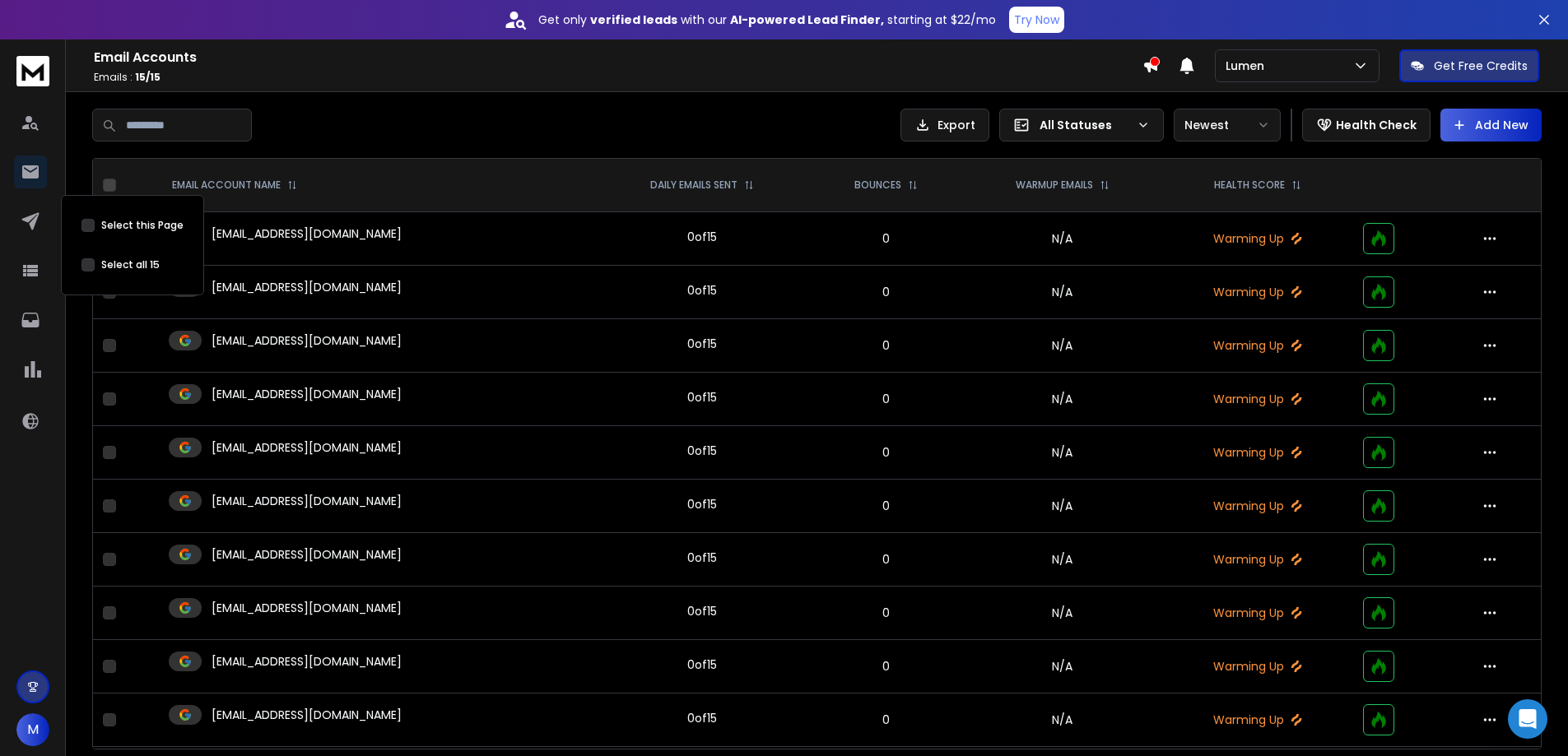
click at [105, 187] on button "Select this Page" at bounding box center [109, 185] width 13 height 13
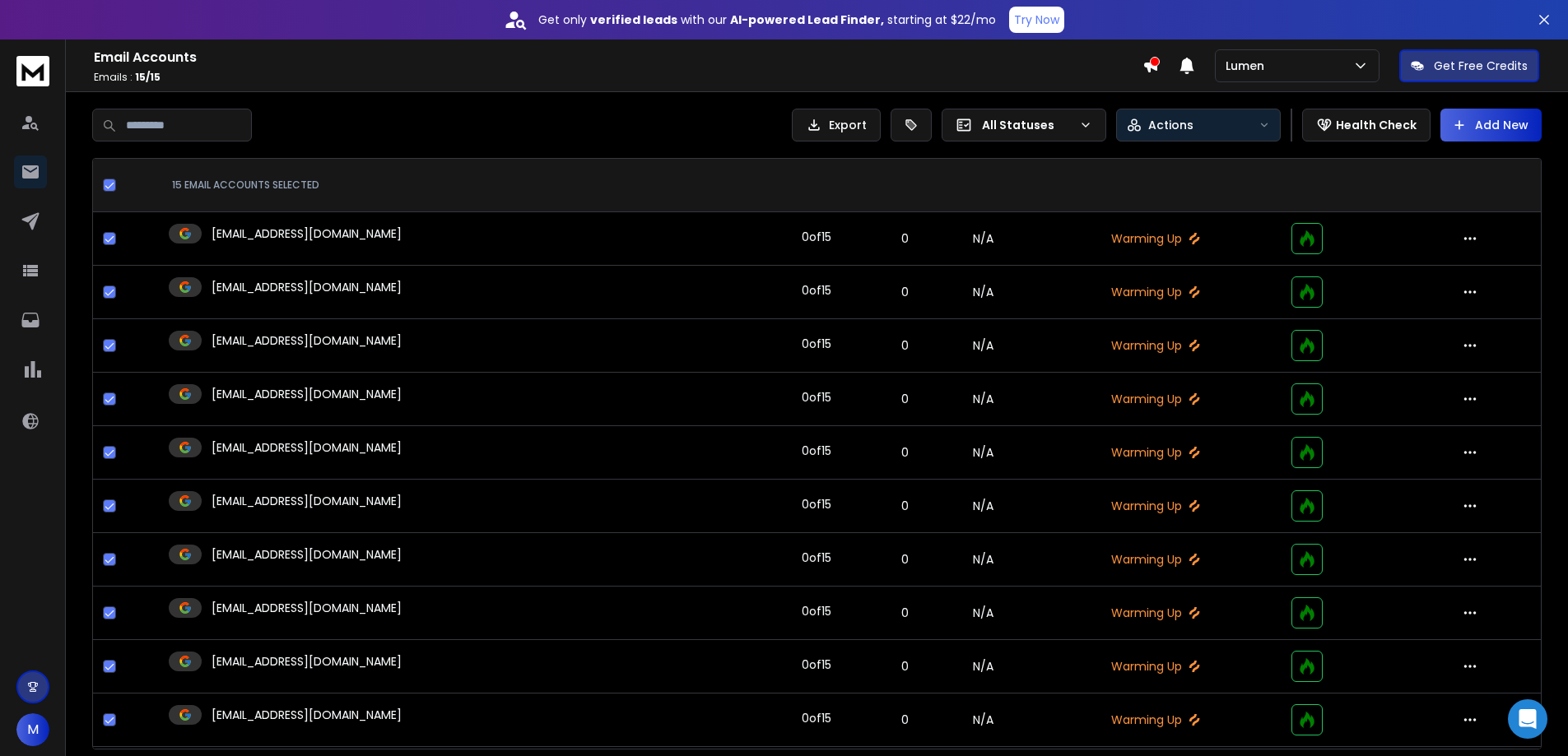
click at [1187, 129] on p "Actions" at bounding box center [1171, 125] width 45 height 16
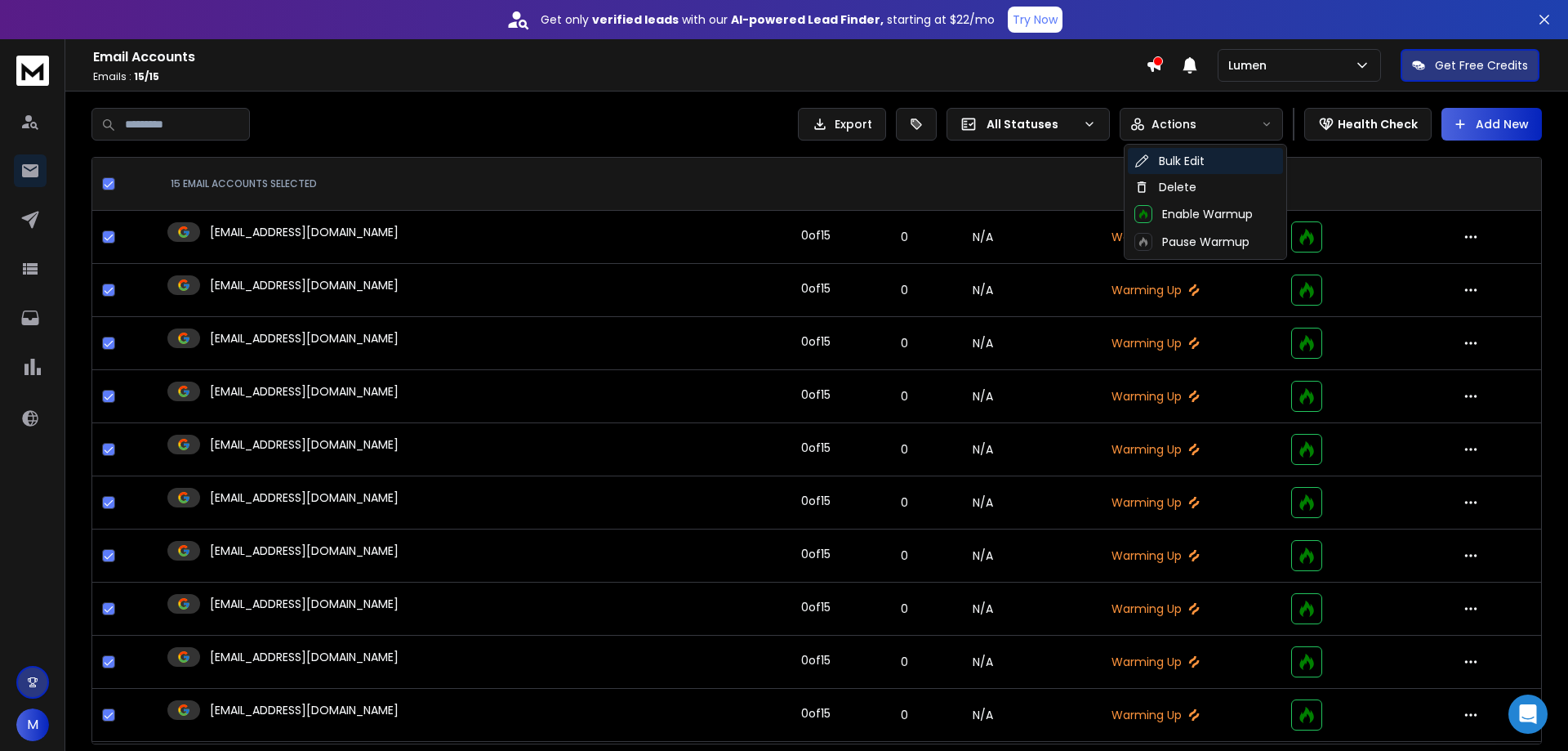
click at [1172, 161] on div "Bulk Edit" at bounding box center [1169, 161] width 70 height 16
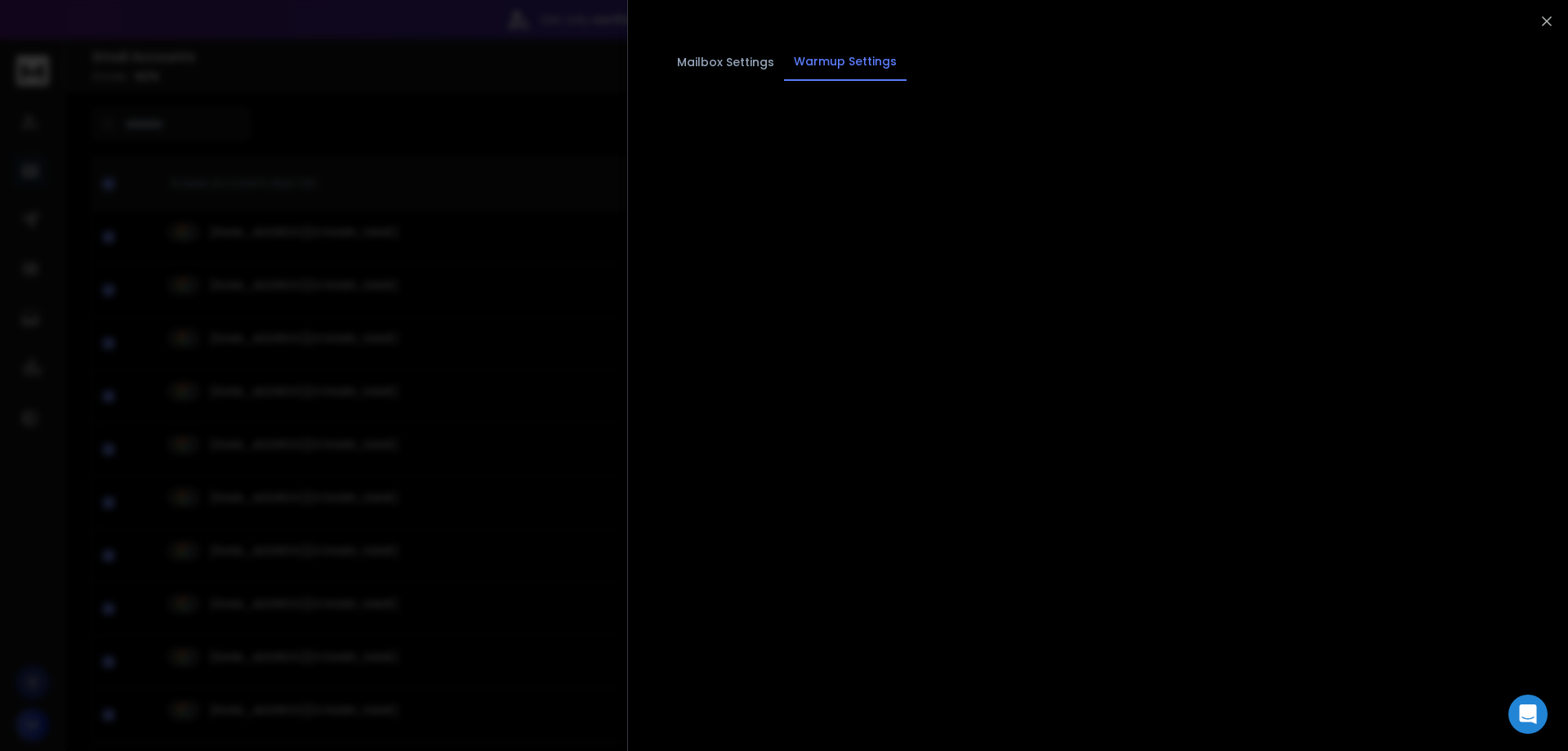
click at [841, 58] on button "Warmup Settings" at bounding box center [846, 62] width 123 height 37
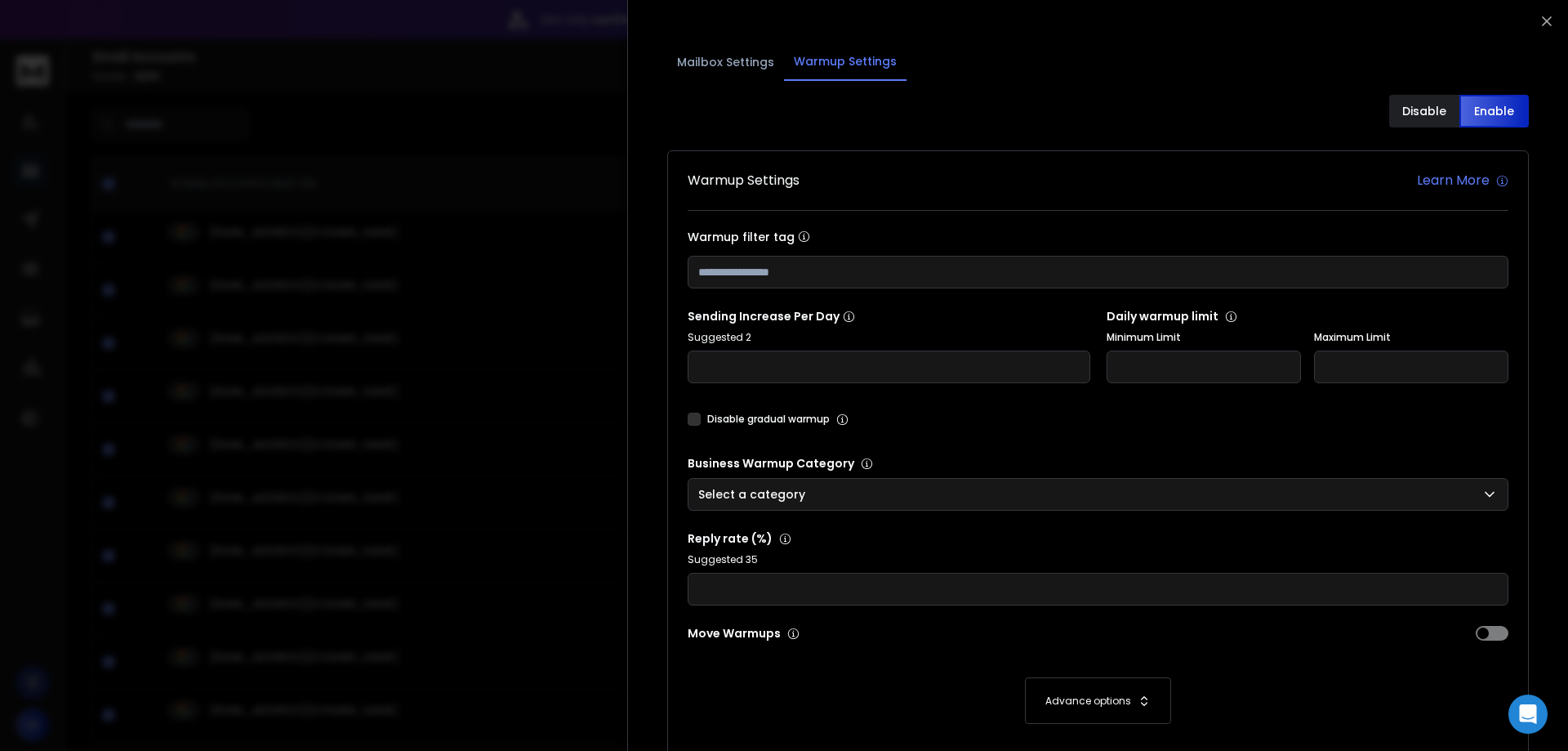
click at [822, 276] on input at bounding box center [1098, 272] width 821 height 33
type input "*****"
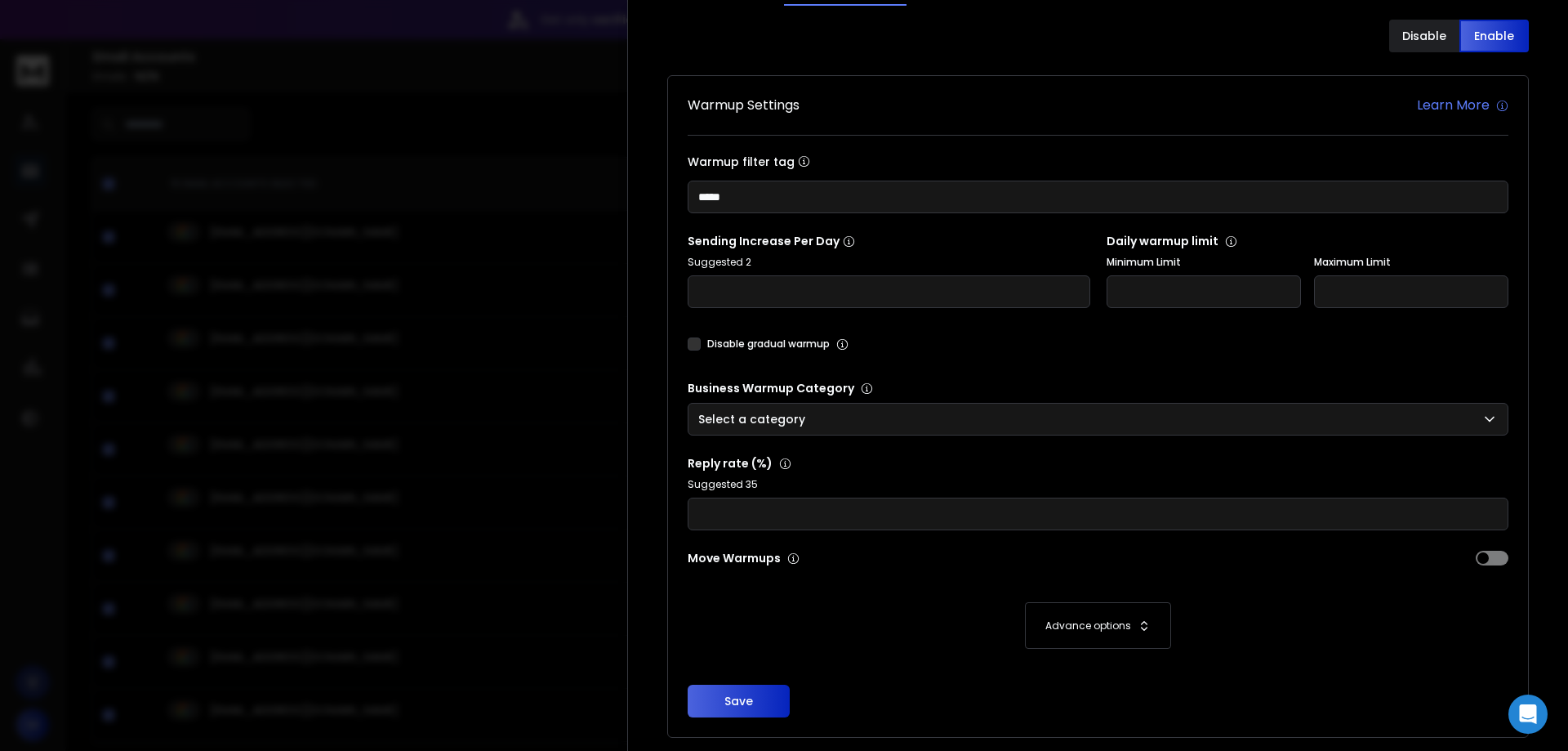
scroll to position [108, 0]
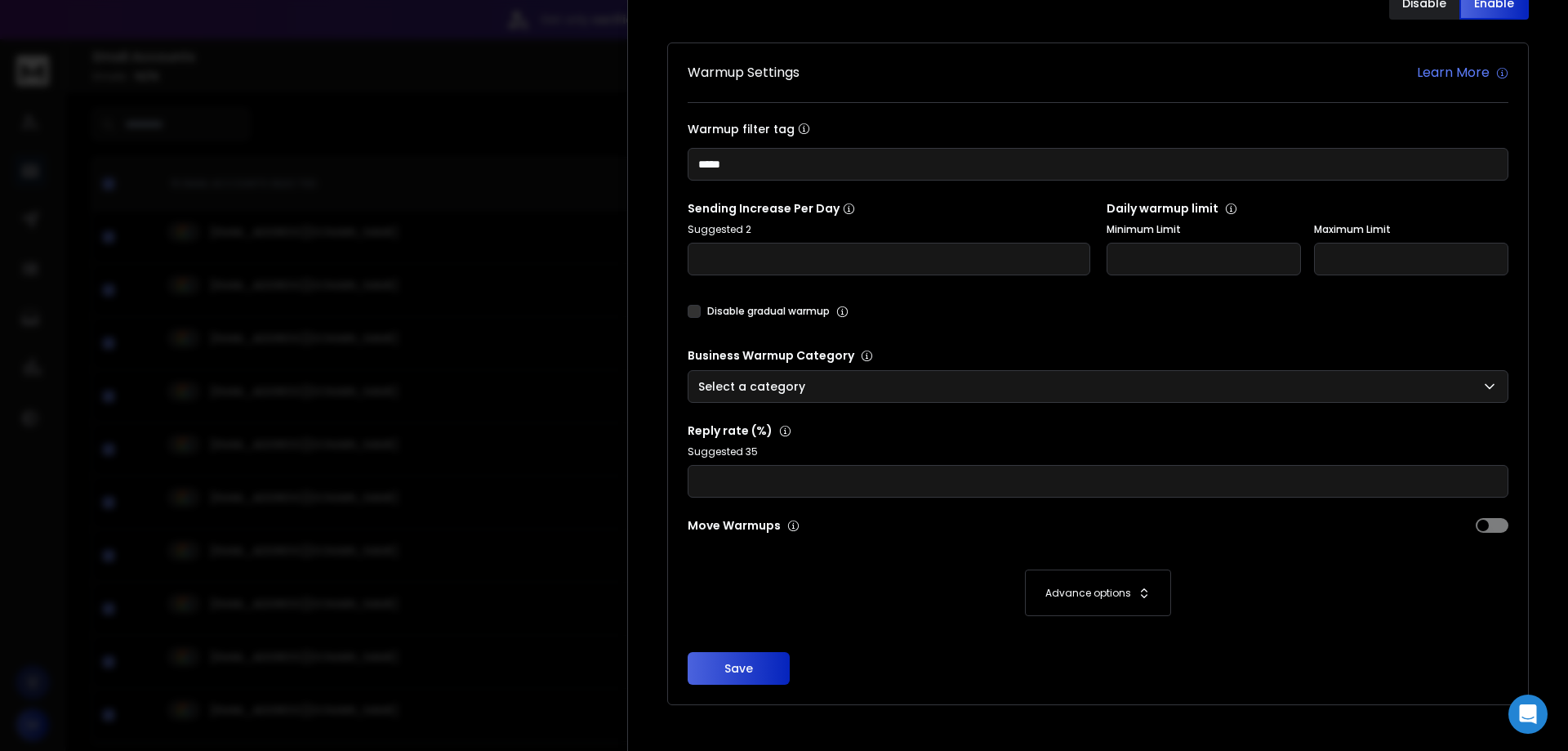
click at [727, 659] on button "Save" at bounding box center [738, 668] width 102 height 33
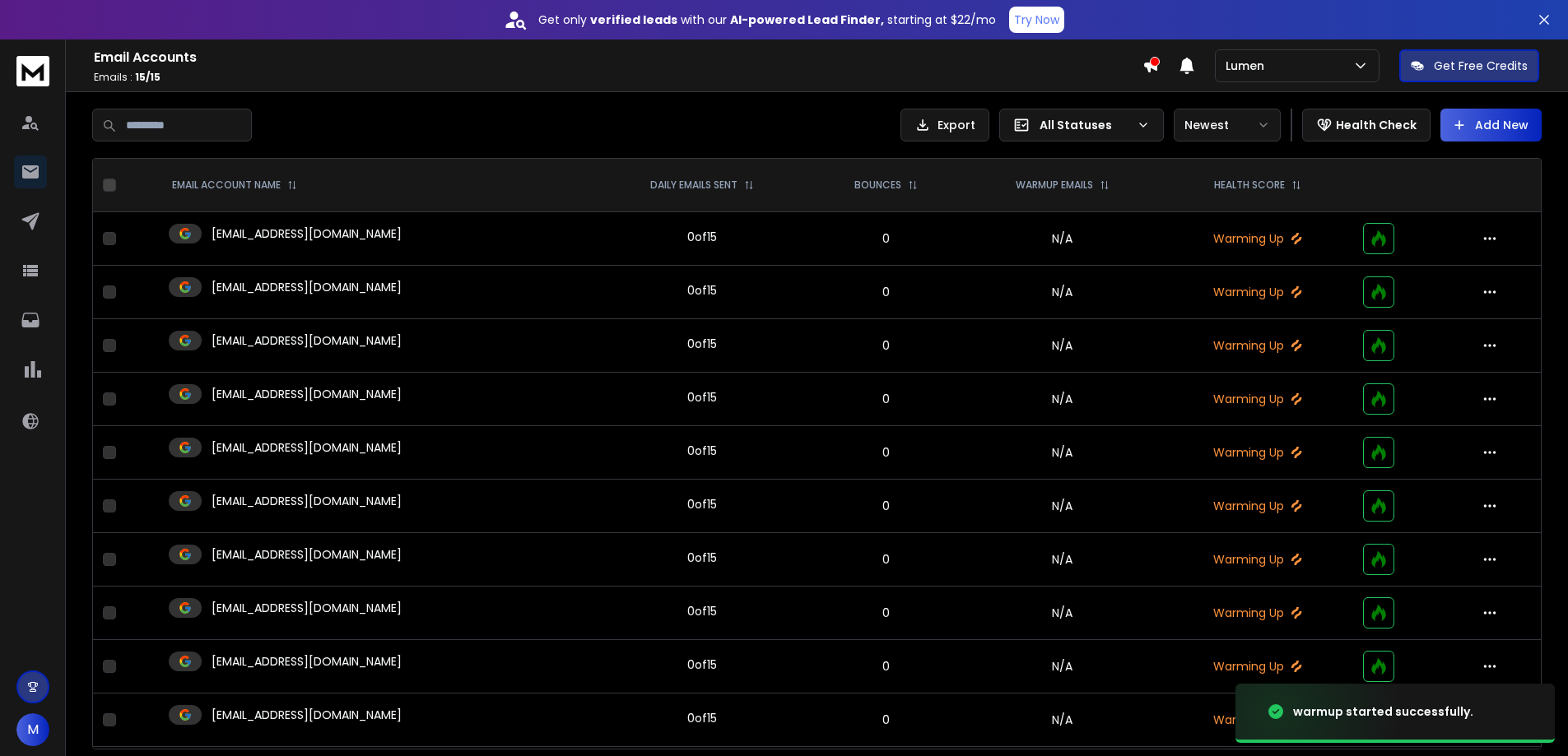
click at [363, 235] on p "[EMAIL_ADDRESS][DOMAIN_NAME]" at bounding box center [307, 233] width 190 height 16
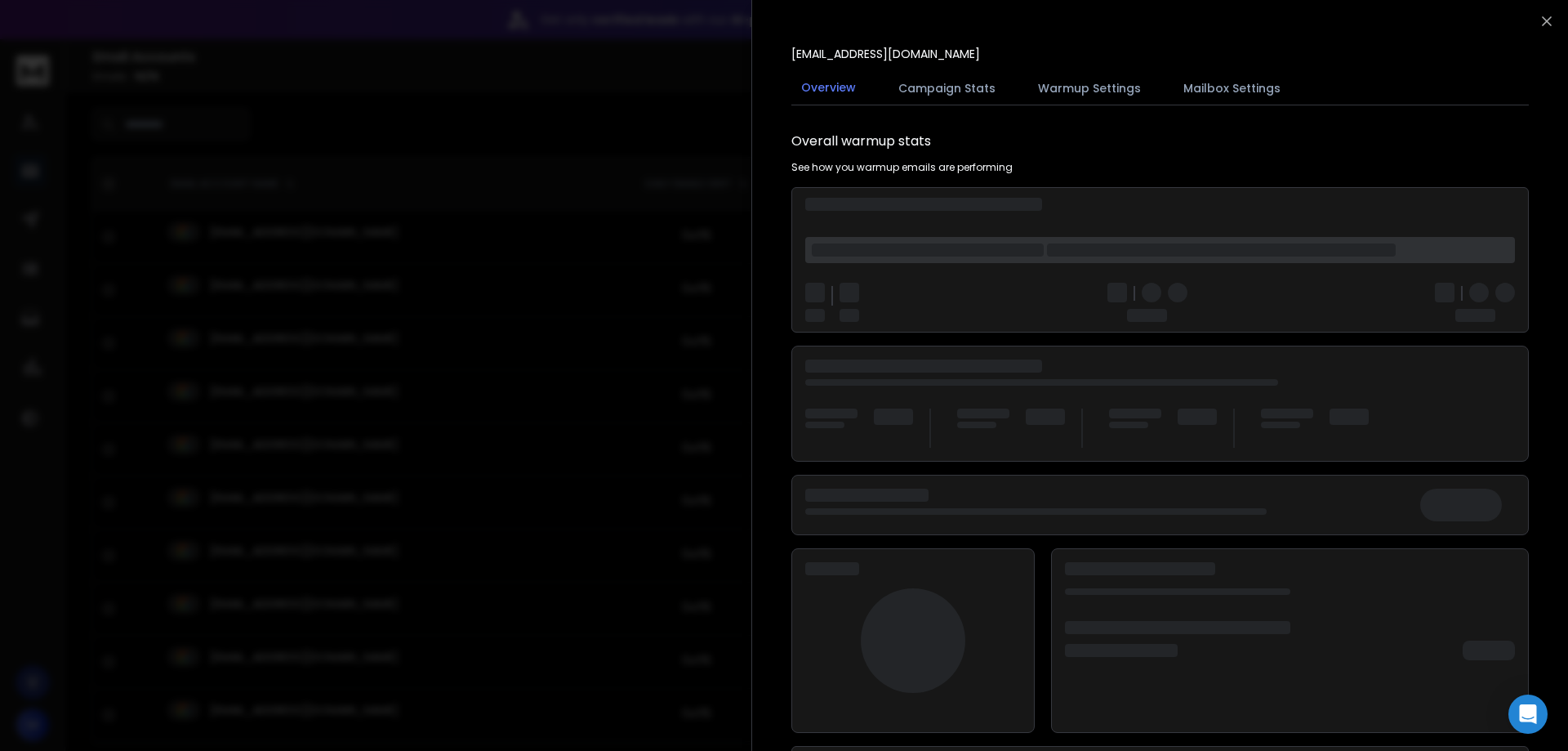
click at [1096, 74] on button "Warmup Settings" at bounding box center [1090, 88] width 123 height 36
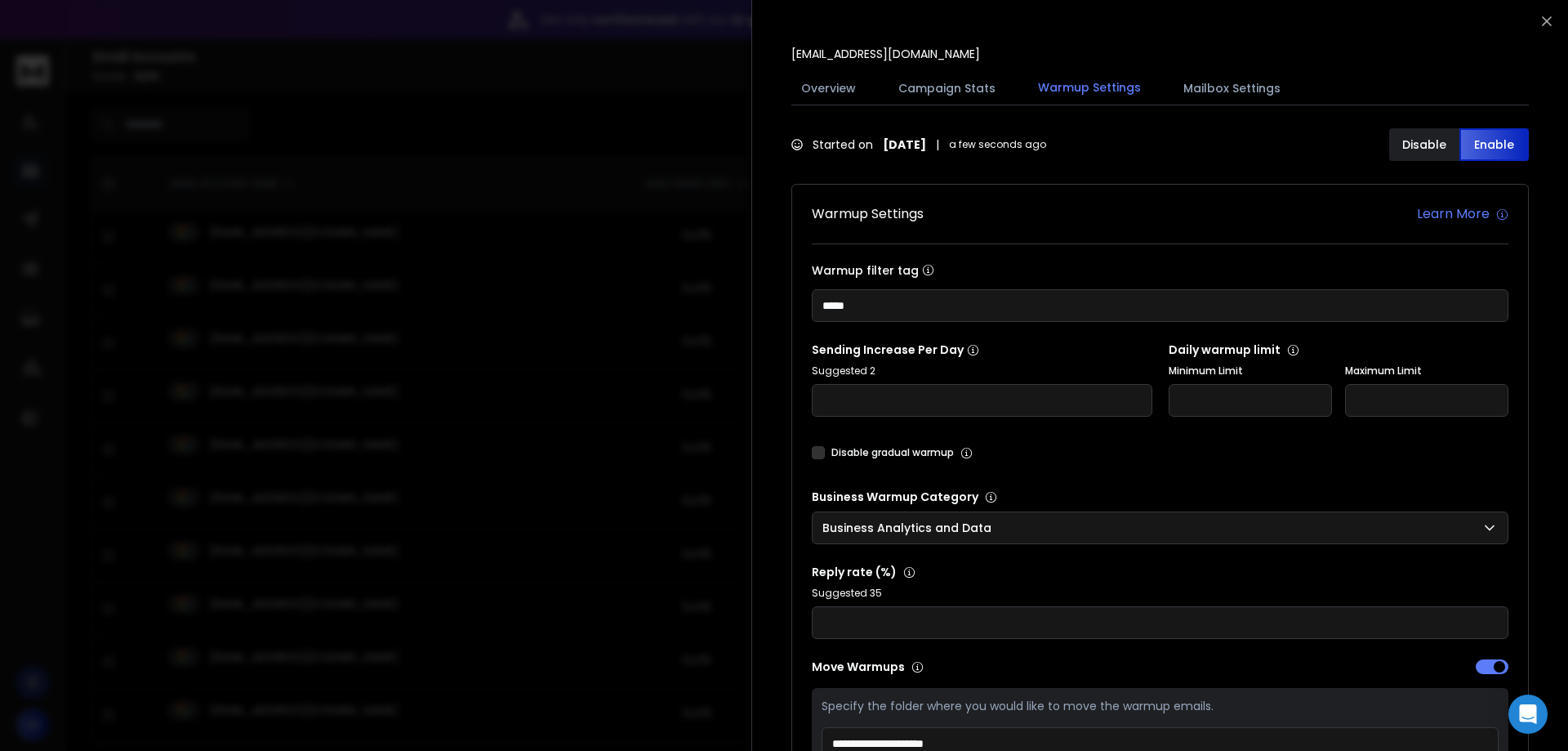
click at [1215, 76] on button "Mailbox Settings" at bounding box center [1231, 88] width 117 height 36
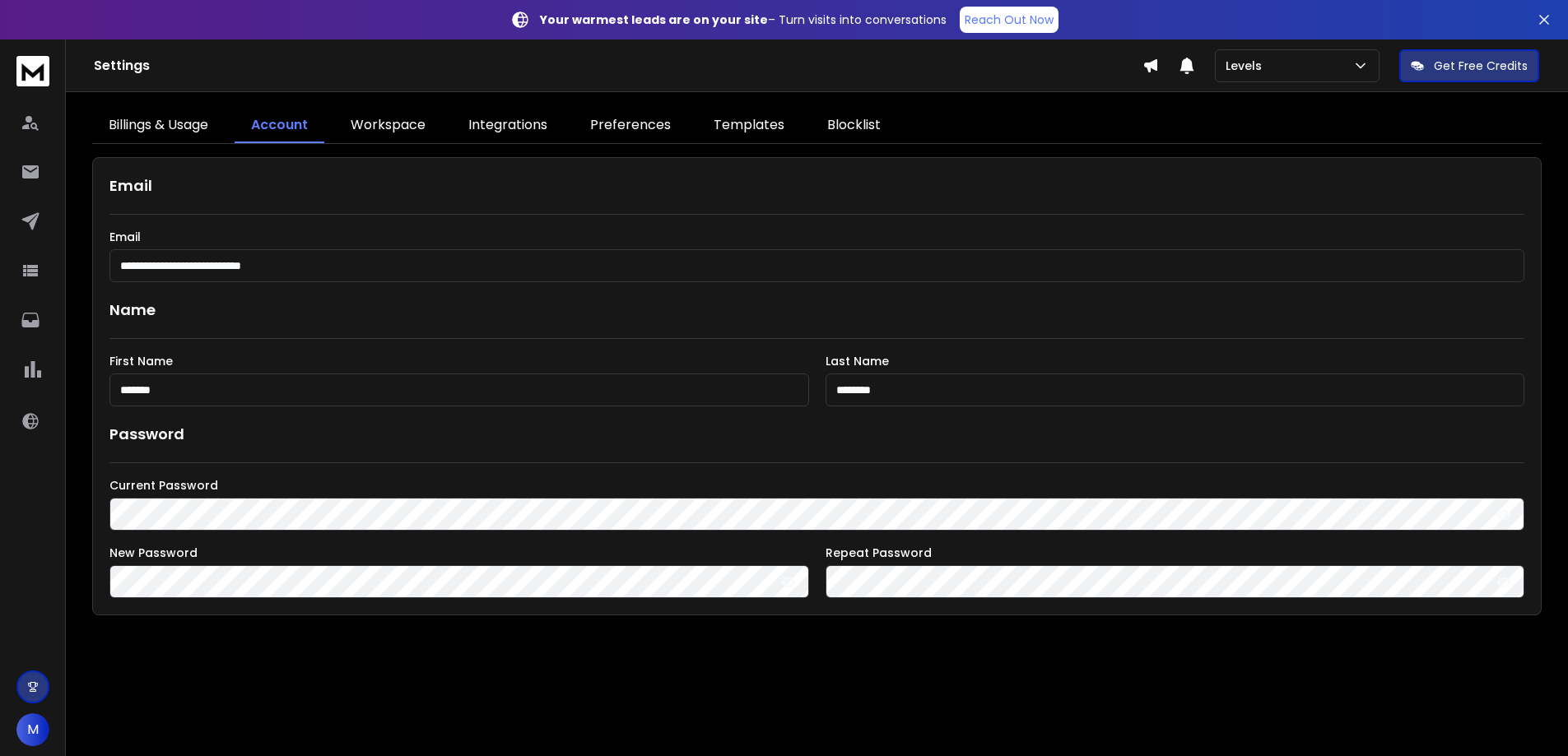
click at [1283, 65] on div "Levels" at bounding box center [1297, 65] width 144 height 16
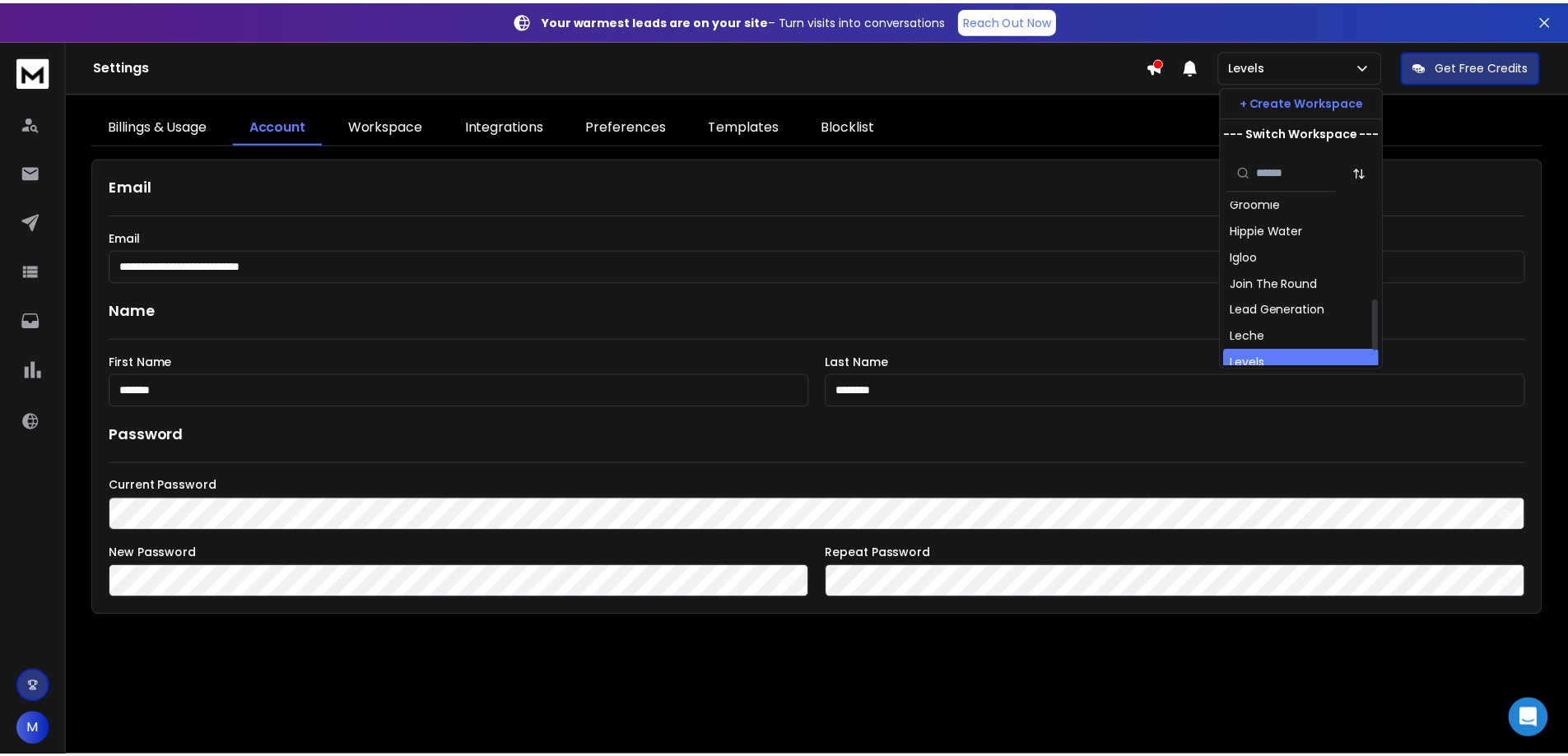
scroll to position [362, 0]
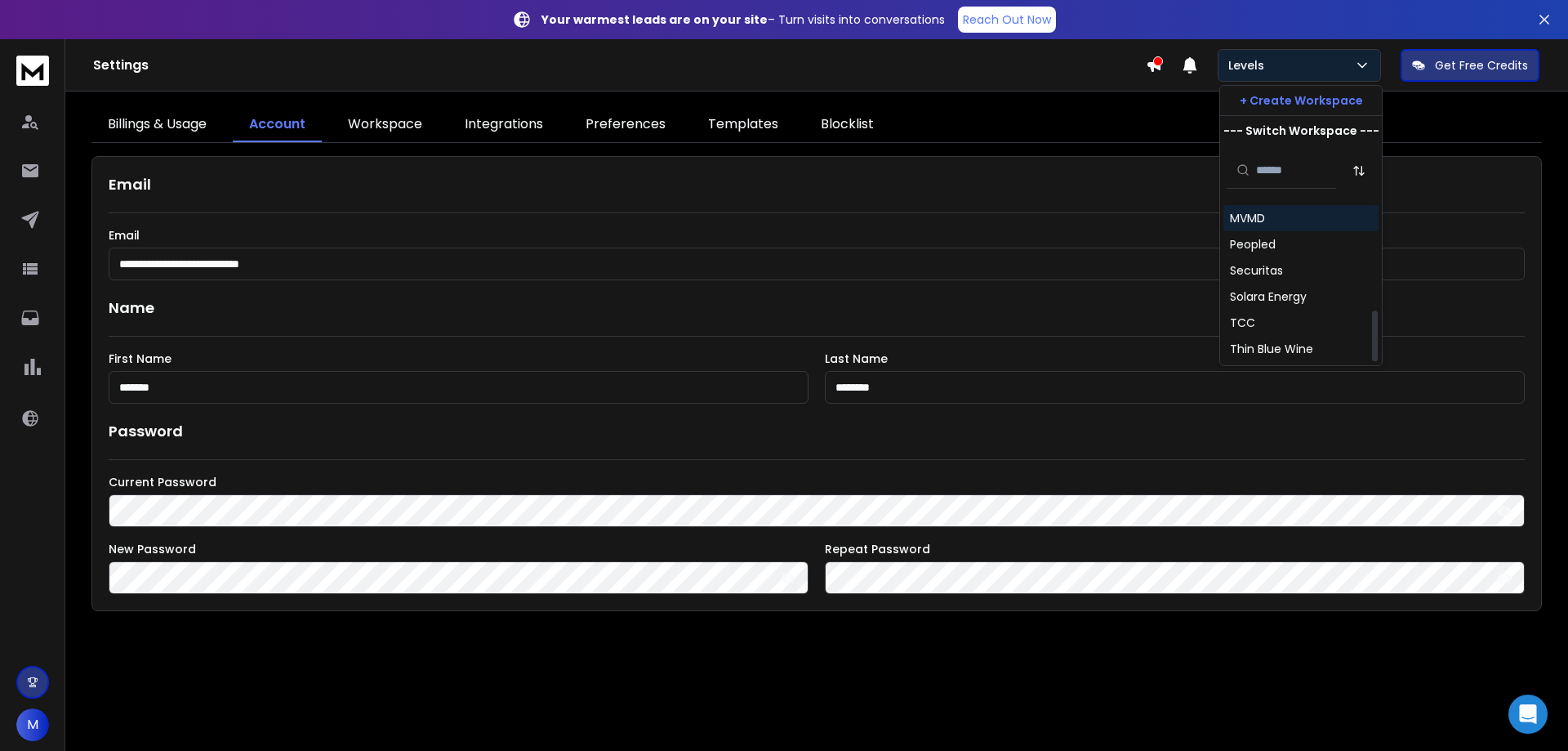
click at [1296, 65] on div "Levels" at bounding box center [1300, 65] width 142 height 16
